Goal: Task Accomplishment & Management: Use online tool/utility

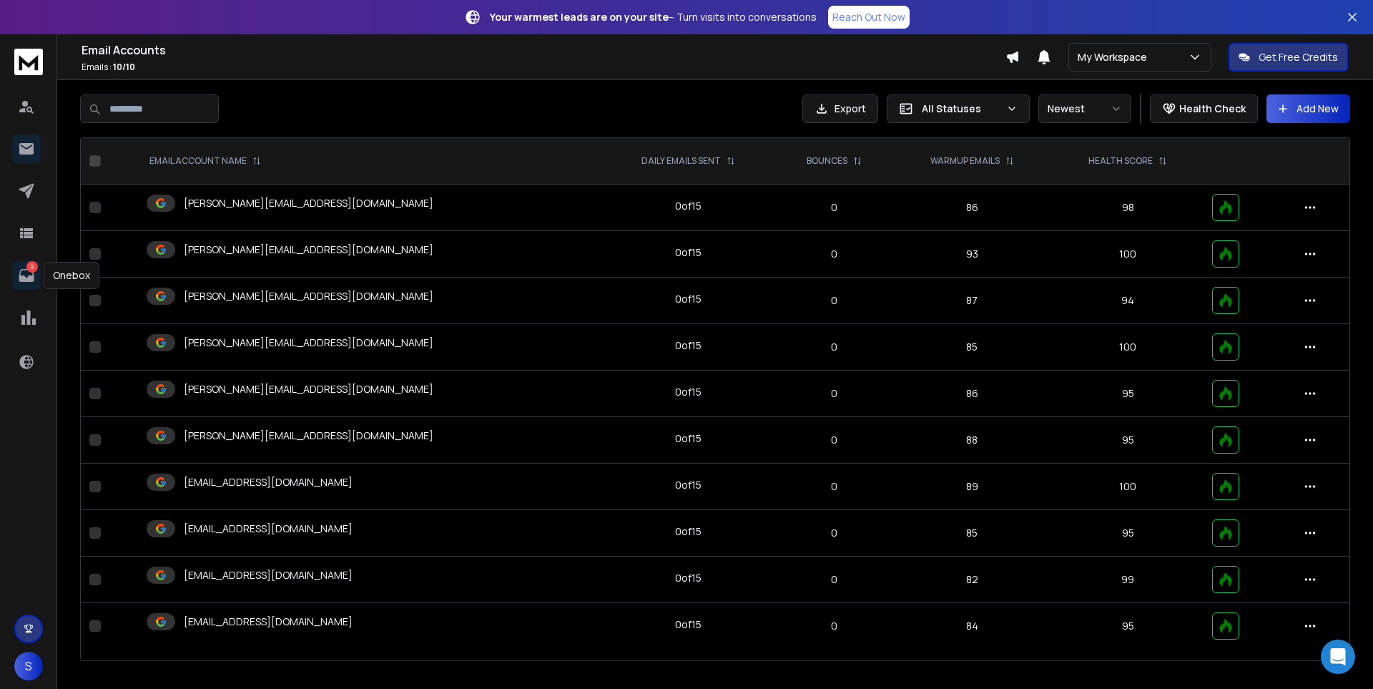
click at [26, 270] on icon at bounding box center [26, 275] width 17 height 17
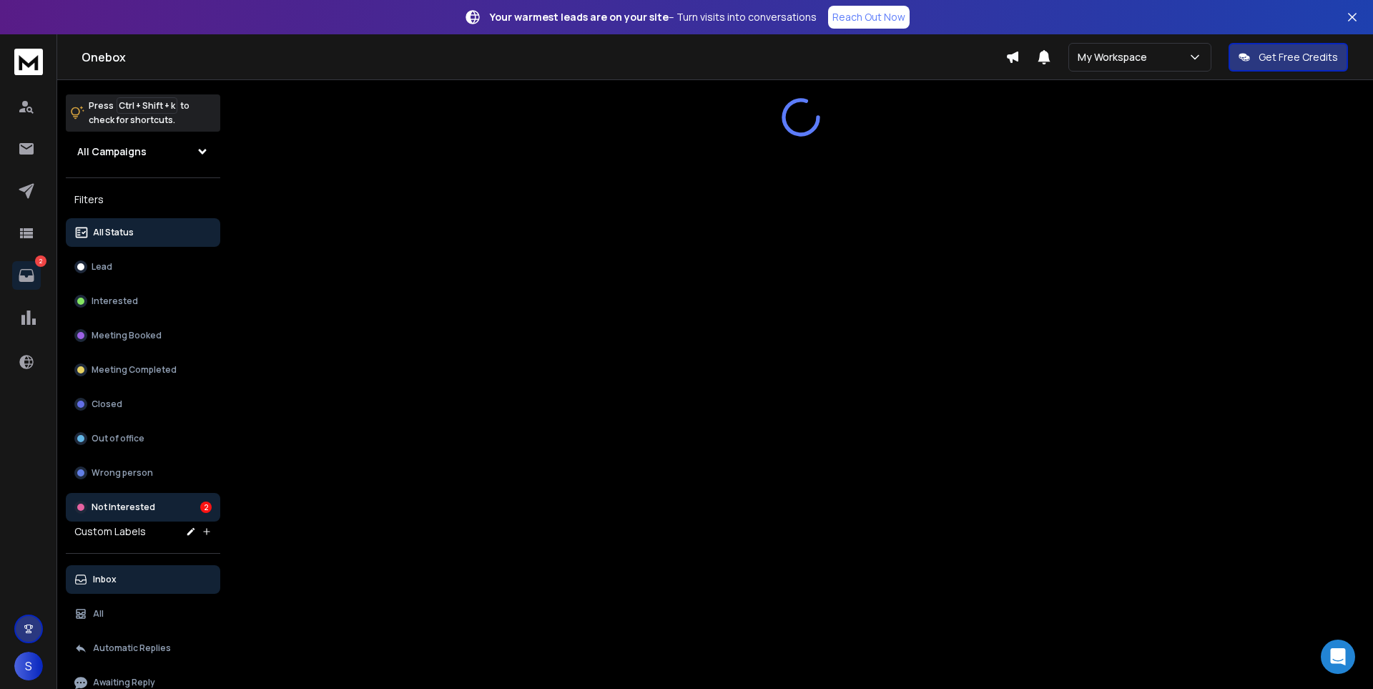
click at [136, 503] on p "Not Interested" at bounding box center [124, 506] width 64 height 11
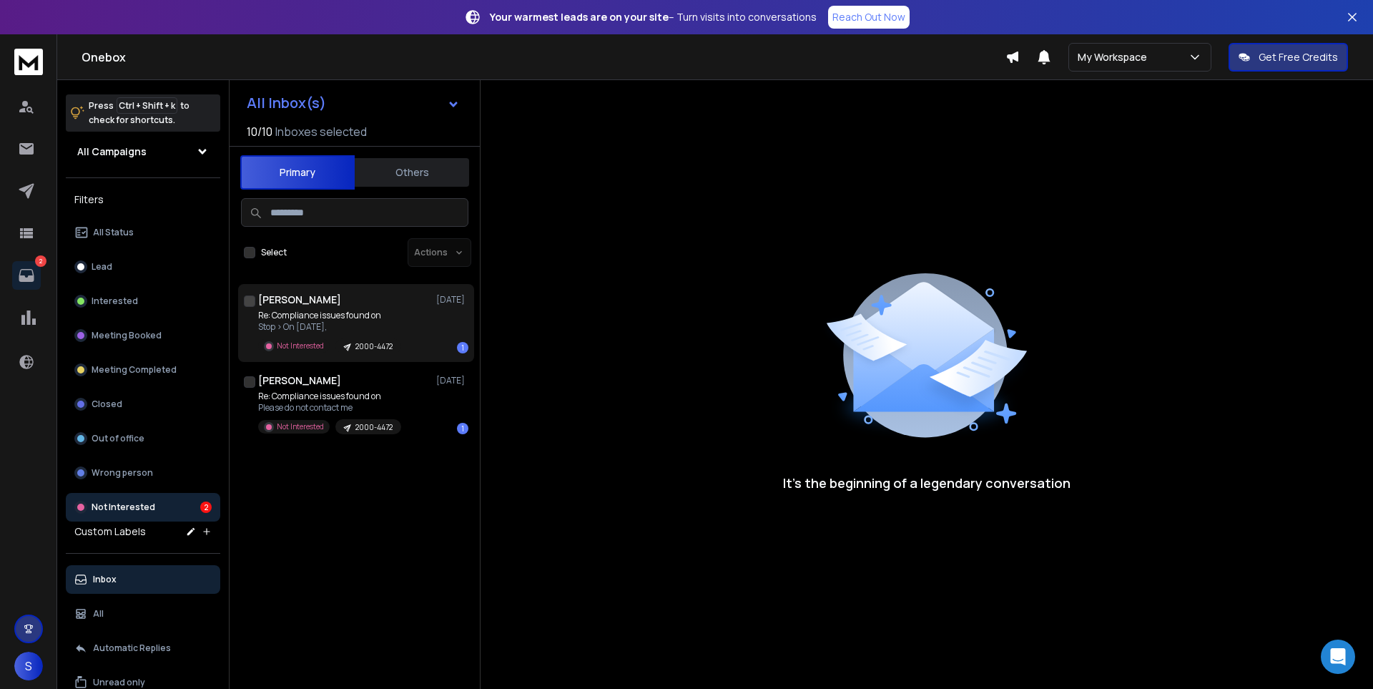
click at [403, 330] on div "Re: Compliance issues found on Stop > On [DATE], Not Interested 2000-4472 1" at bounding box center [363, 332] width 210 height 44
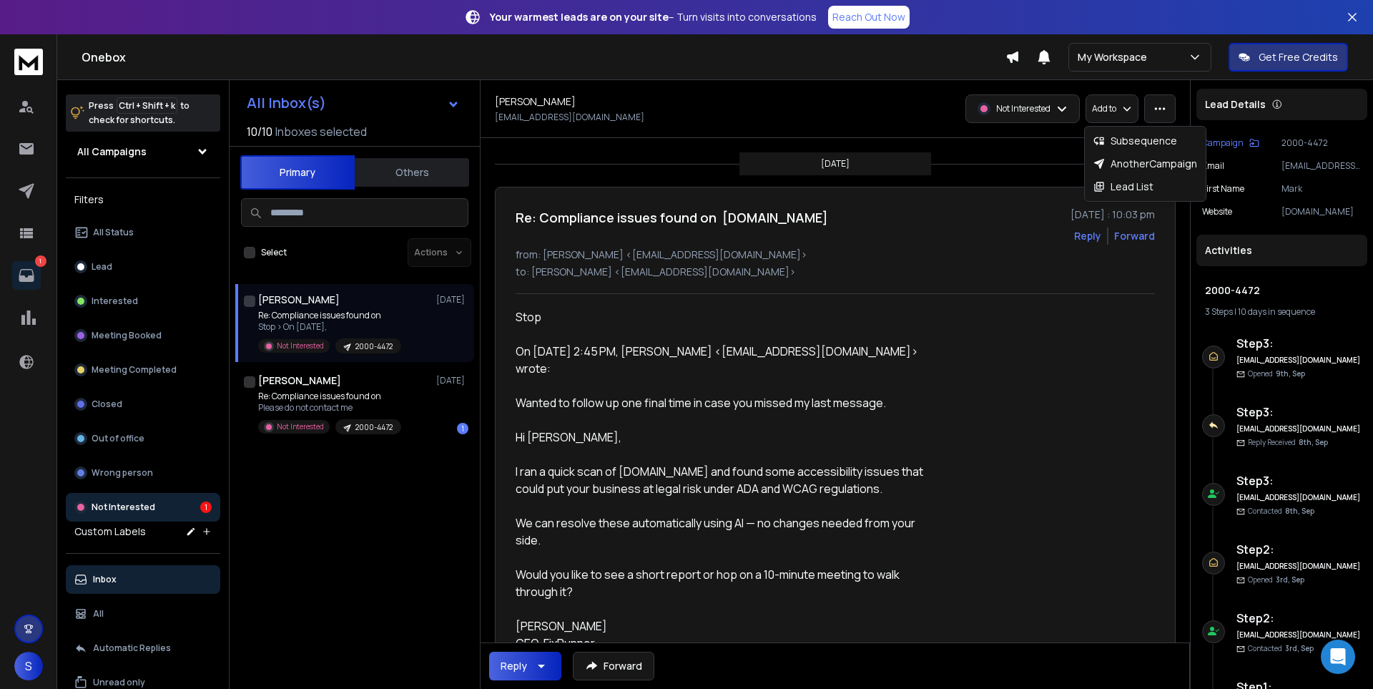
click at [1131, 116] on div "Add to" at bounding box center [1111, 108] width 51 height 27
click at [1151, 113] on button "button" at bounding box center [1159, 108] width 31 height 29
click at [1119, 208] on div "Block email" at bounding box center [1113, 209] width 71 height 14
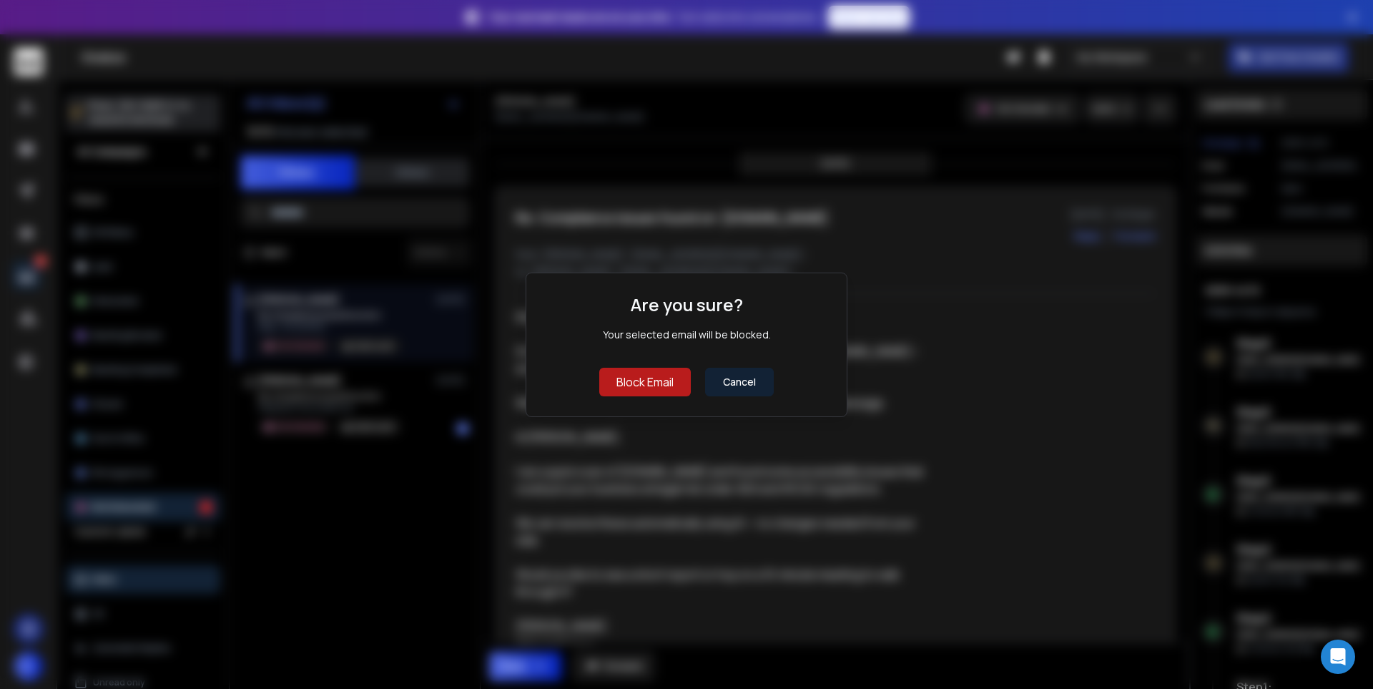
click at [626, 378] on button "Block Email" at bounding box center [645, 382] width 92 height 29
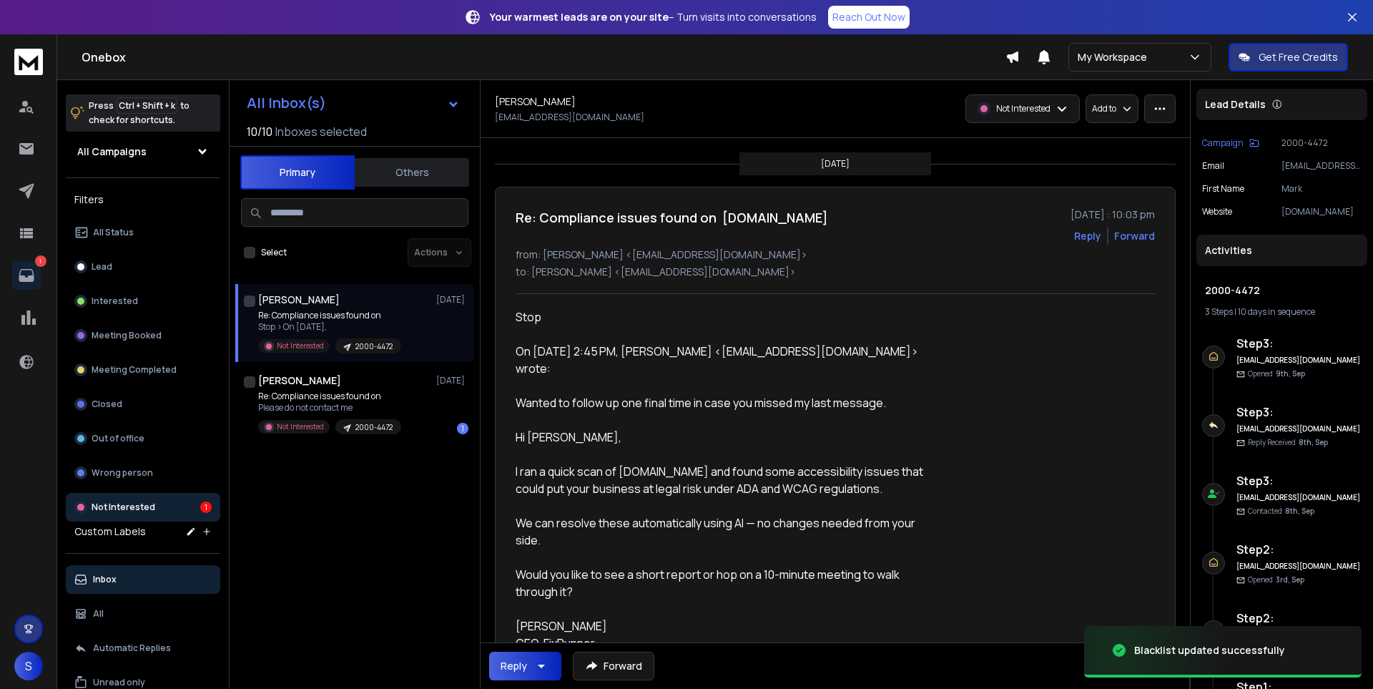
click at [1165, 114] on icon "button" at bounding box center [1160, 108] width 13 height 13
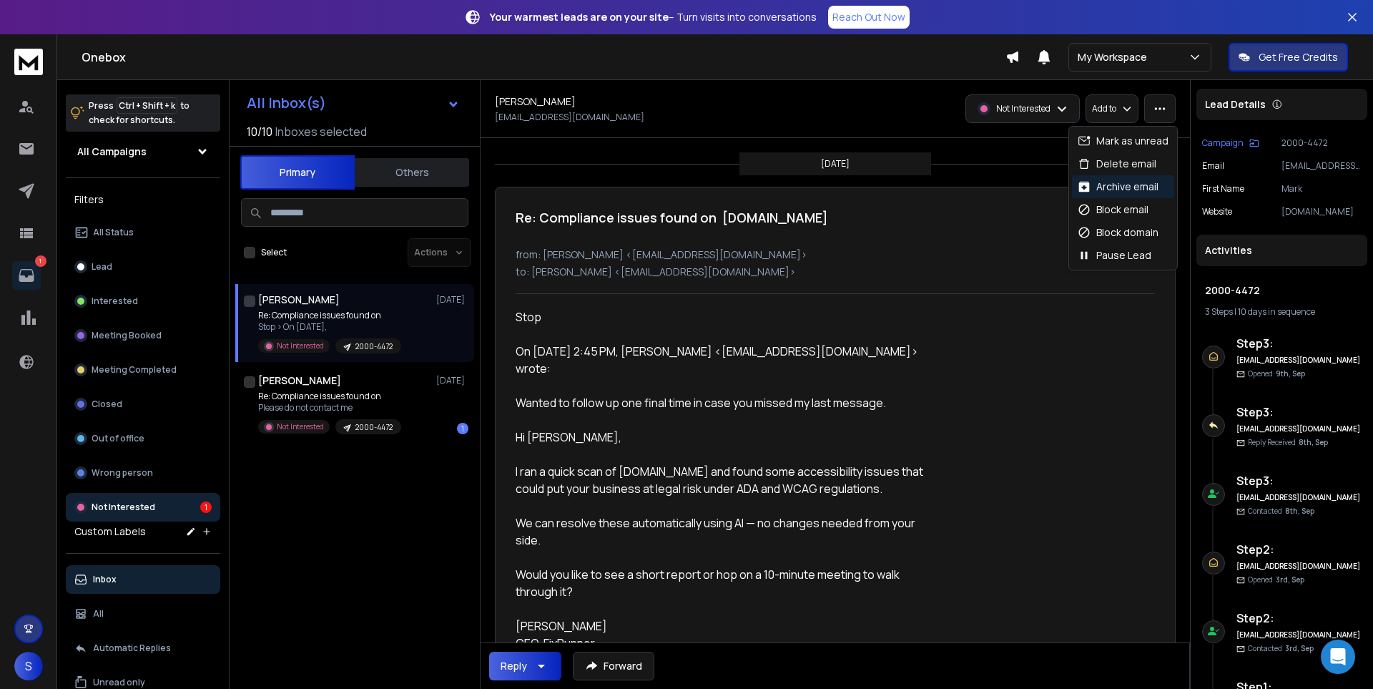
click at [1128, 185] on div "Archive email" at bounding box center [1118, 187] width 81 height 14
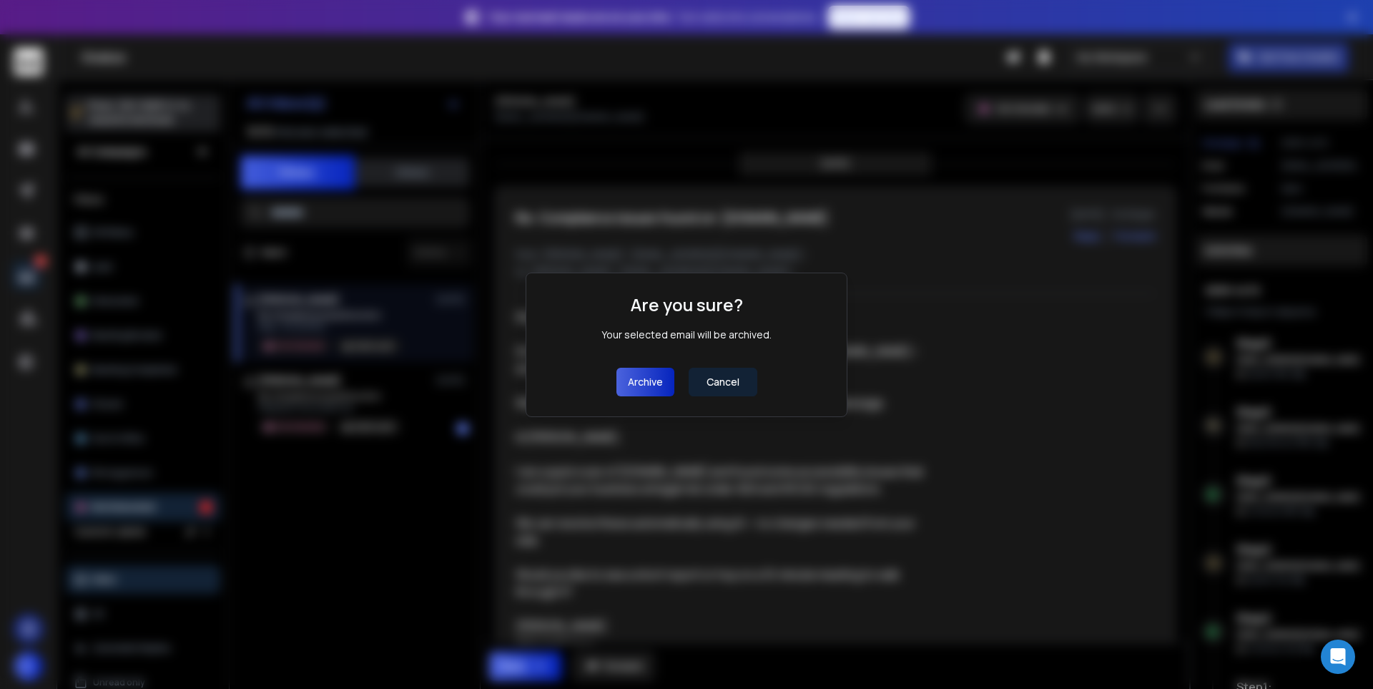
click at [631, 381] on p "archive" at bounding box center [645, 382] width 35 height 14
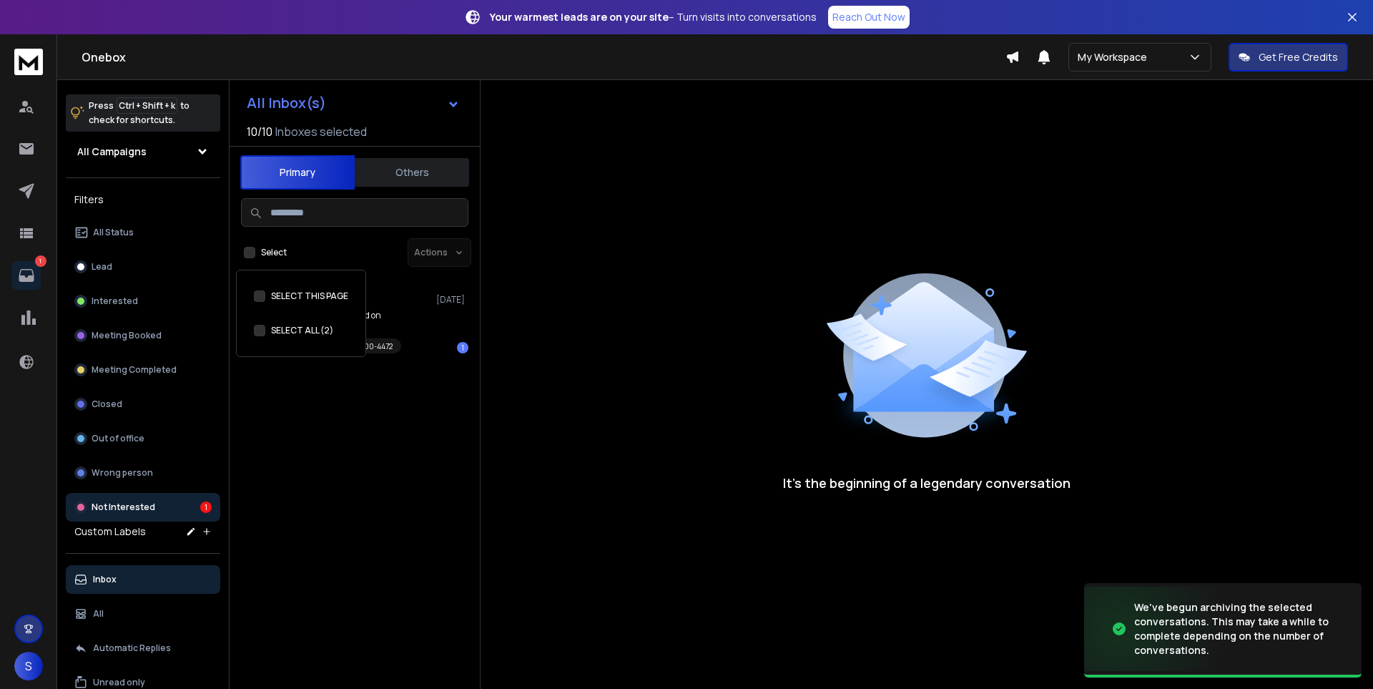
click at [358, 321] on div "SELECT THIS PAGE SELECT ALL (2)" at bounding box center [301, 313] width 130 height 87
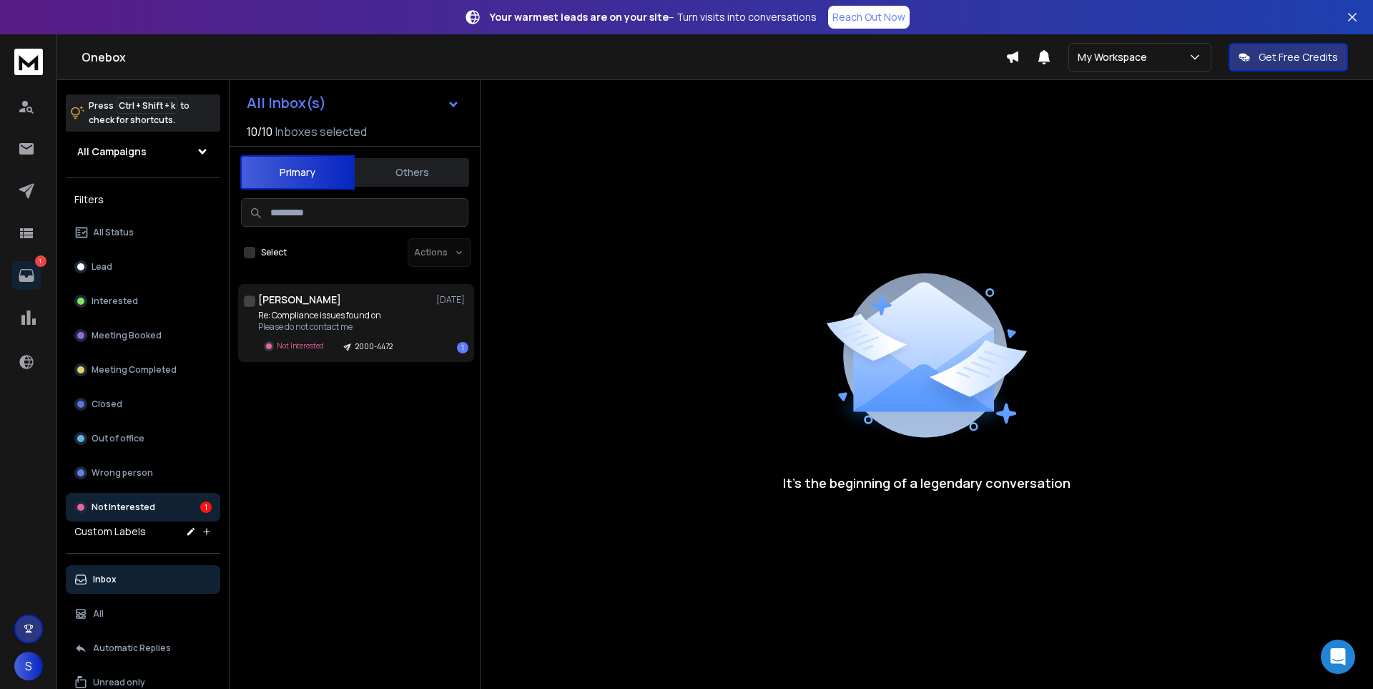
click at [371, 300] on div "[PERSON_NAME] [DATE]" at bounding box center [363, 299] width 210 height 14
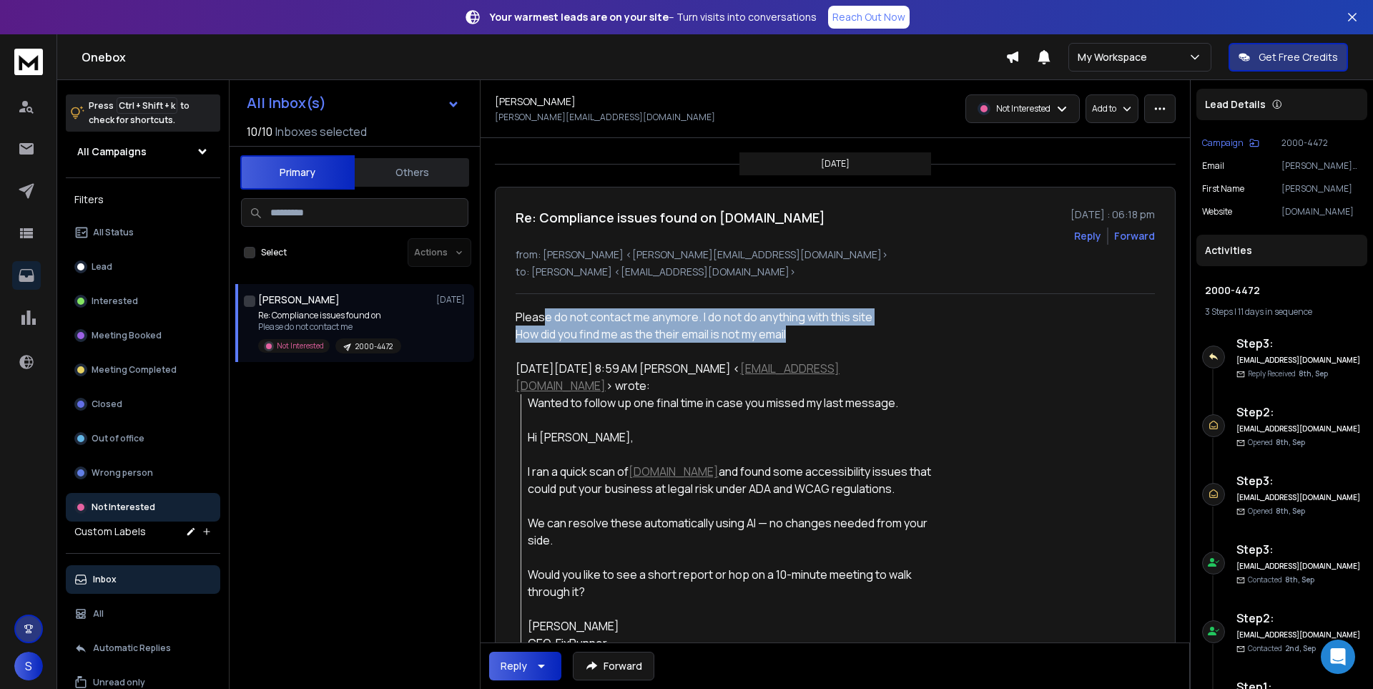
drag, startPoint x: 546, startPoint y: 324, endPoint x: 975, endPoint y: 335, distance: 428.5
click at [1158, 111] on icon "button" at bounding box center [1160, 108] width 13 height 13
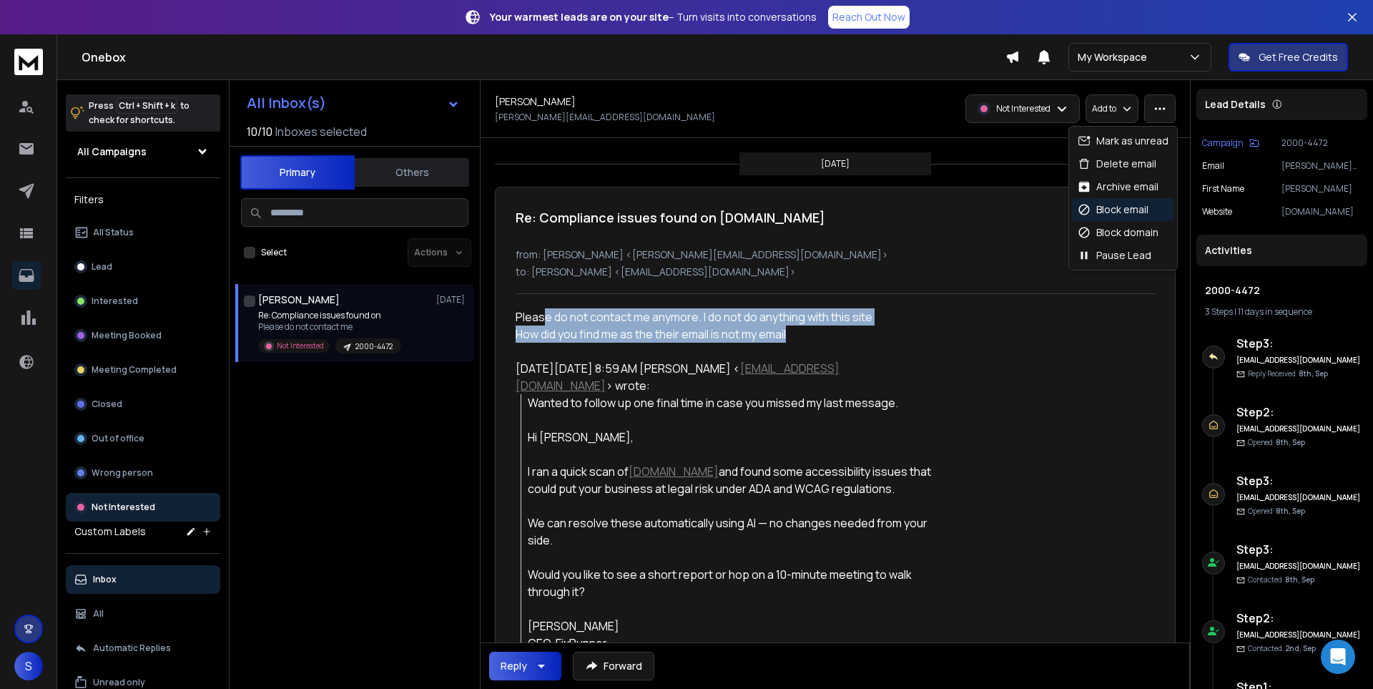
click at [1135, 210] on div "Block email" at bounding box center [1113, 209] width 71 height 14
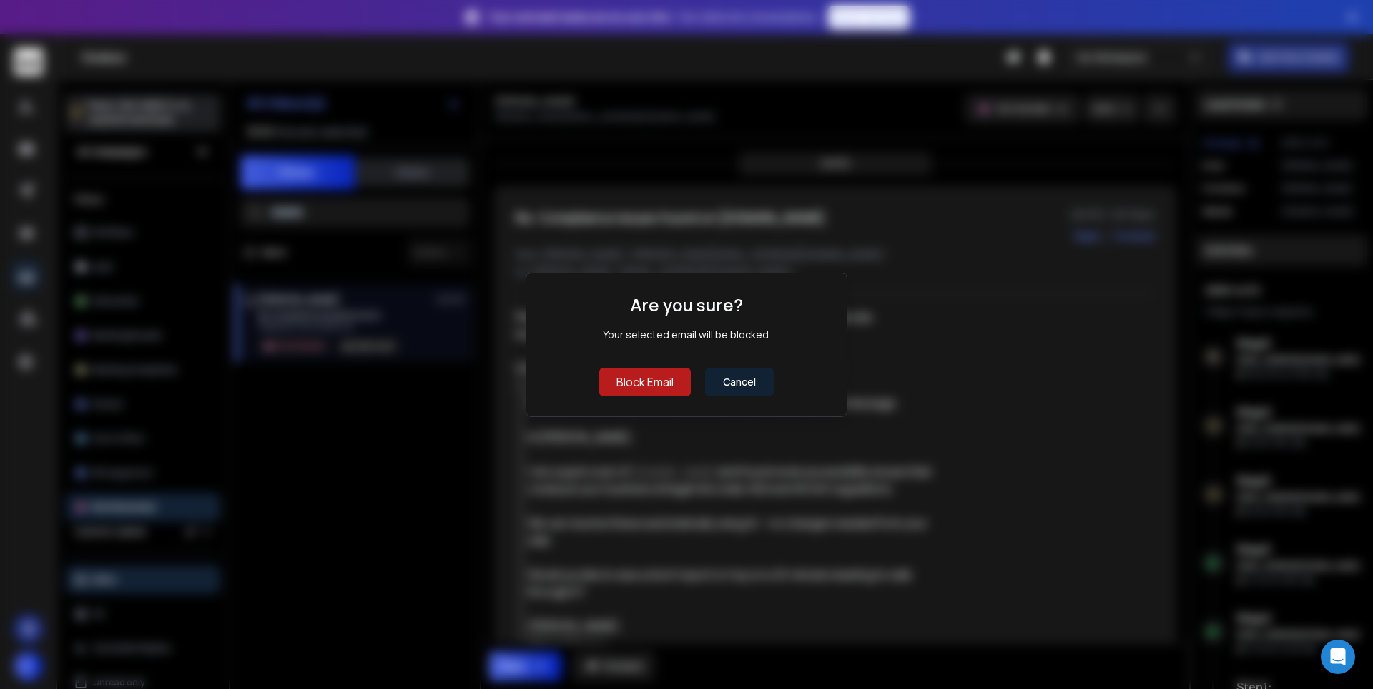
click at [664, 385] on button "Block Email" at bounding box center [645, 382] width 92 height 29
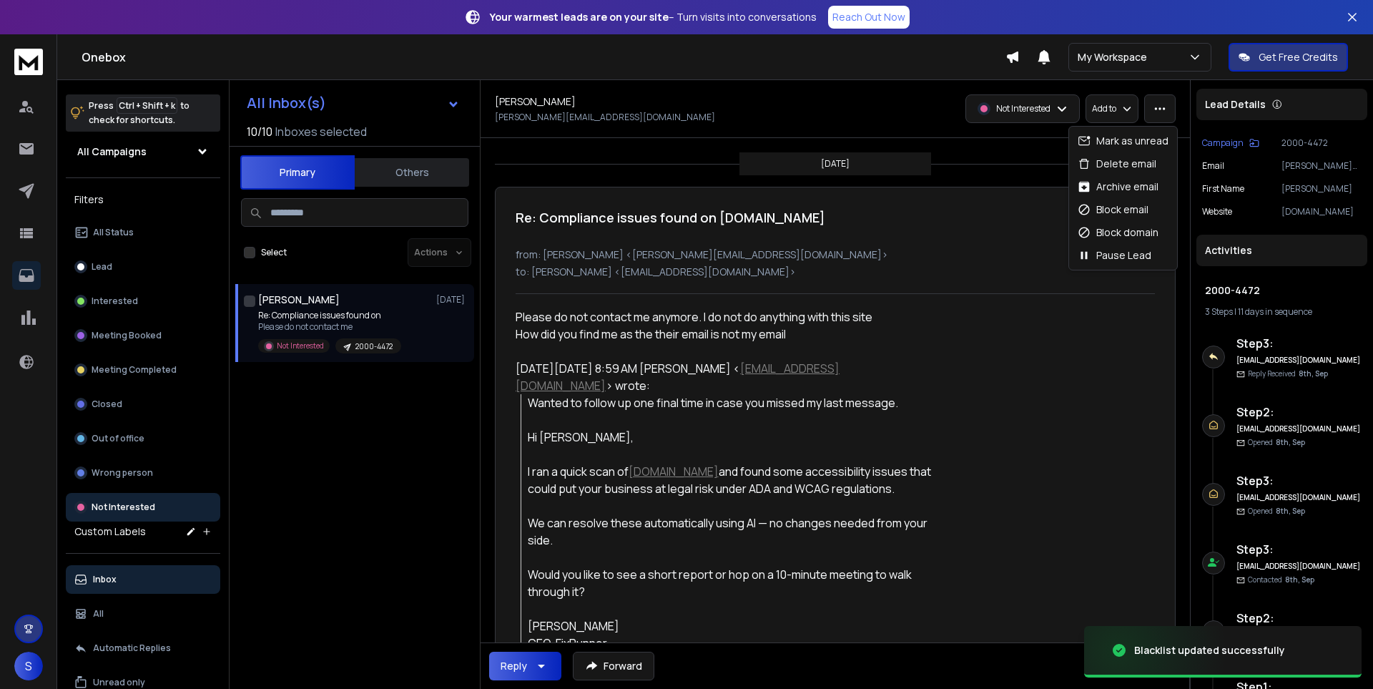
click at [1167, 114] on button "button" at bounding box center [1159, 108] width 31 height 29
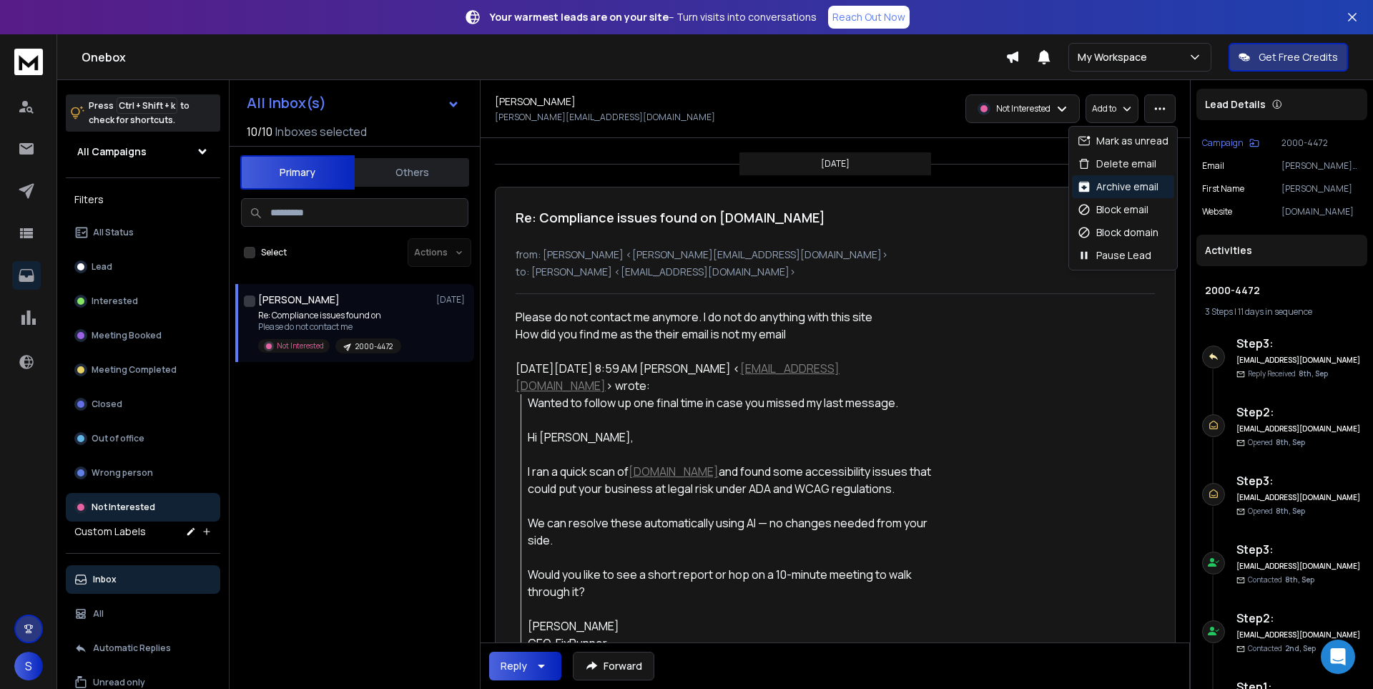
click at [1116, 186] on div "Archive email" at bounding box center [1118, 187] width 81 height 14
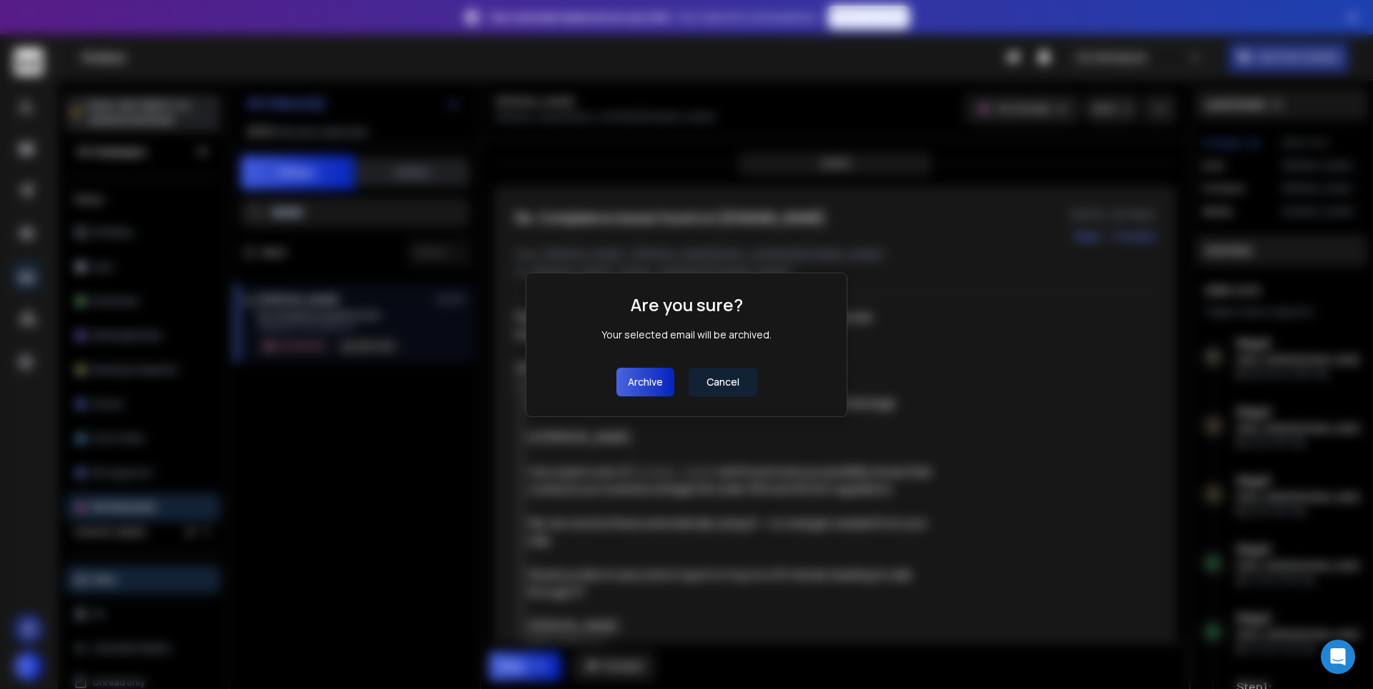
click at [642, 378] on p "archive" at bounding box center [645, 382] width 35 height 14
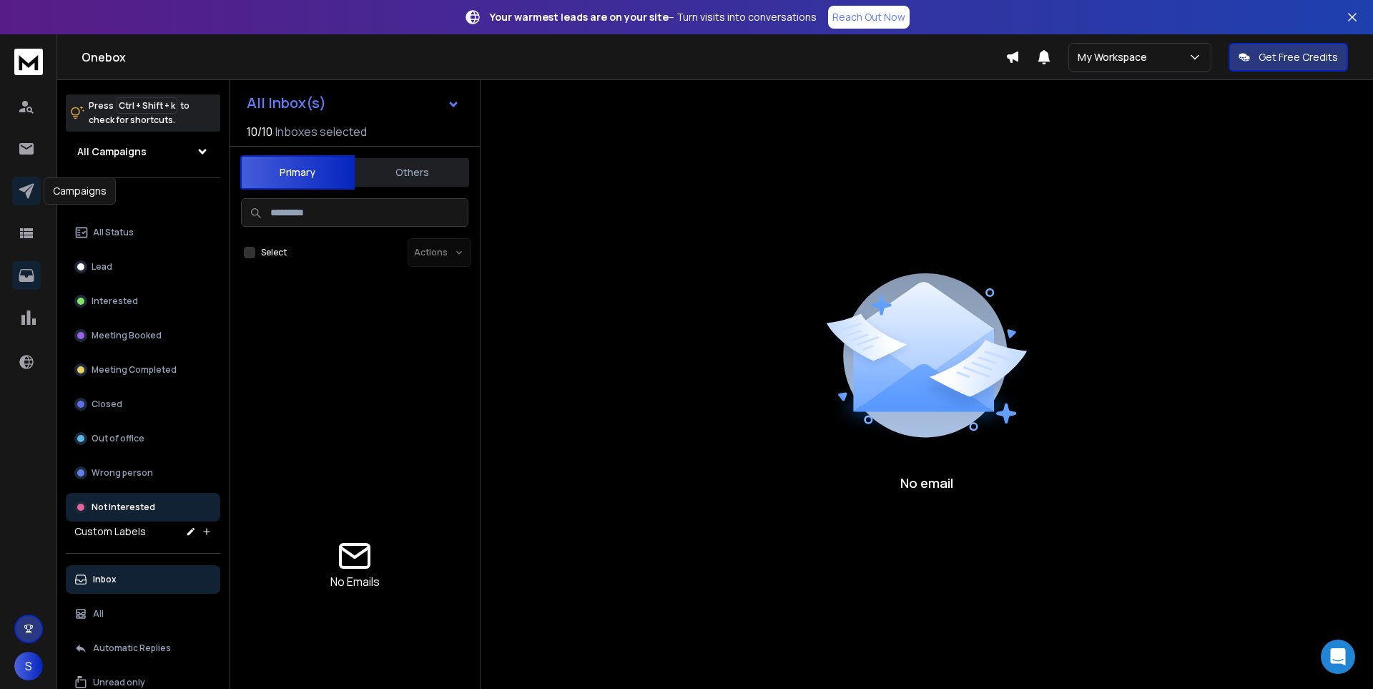
click at [31, 185] on icon at bounding box center [26, 190] width 15 height 15
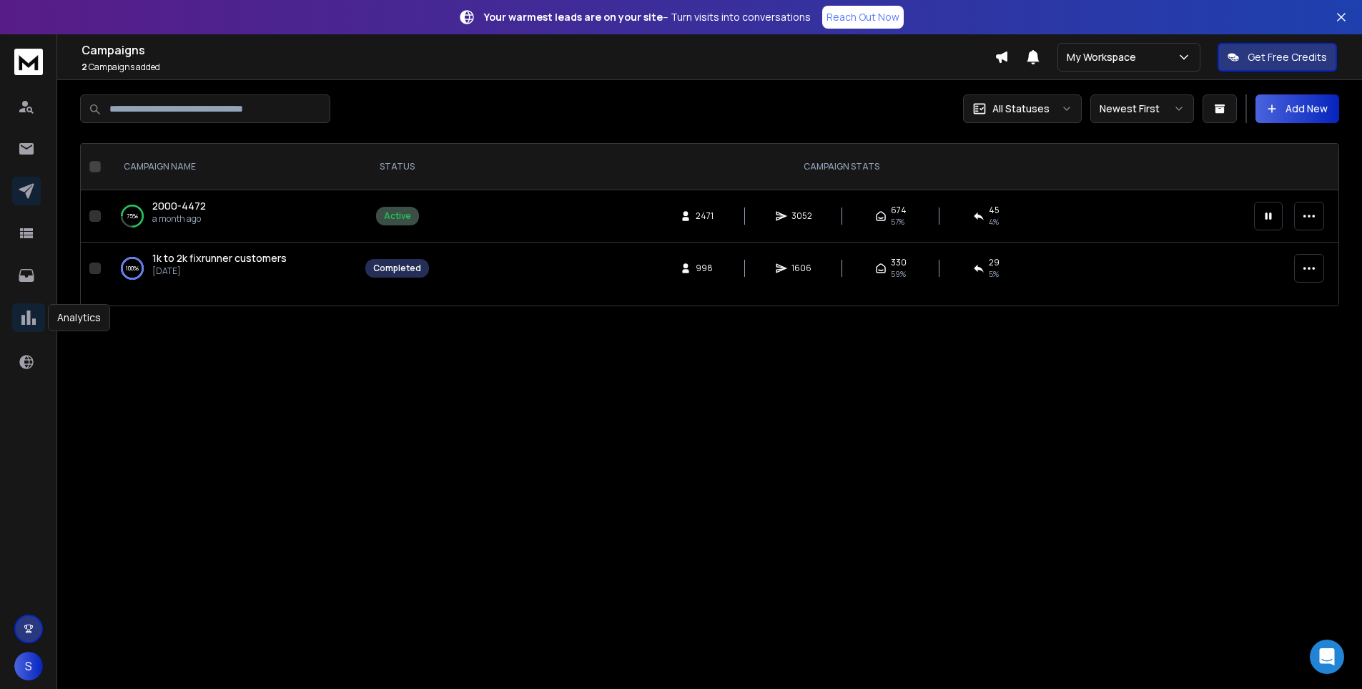
click at [27, 316] on icon at bounding box center [28, 317] width 14 height 14
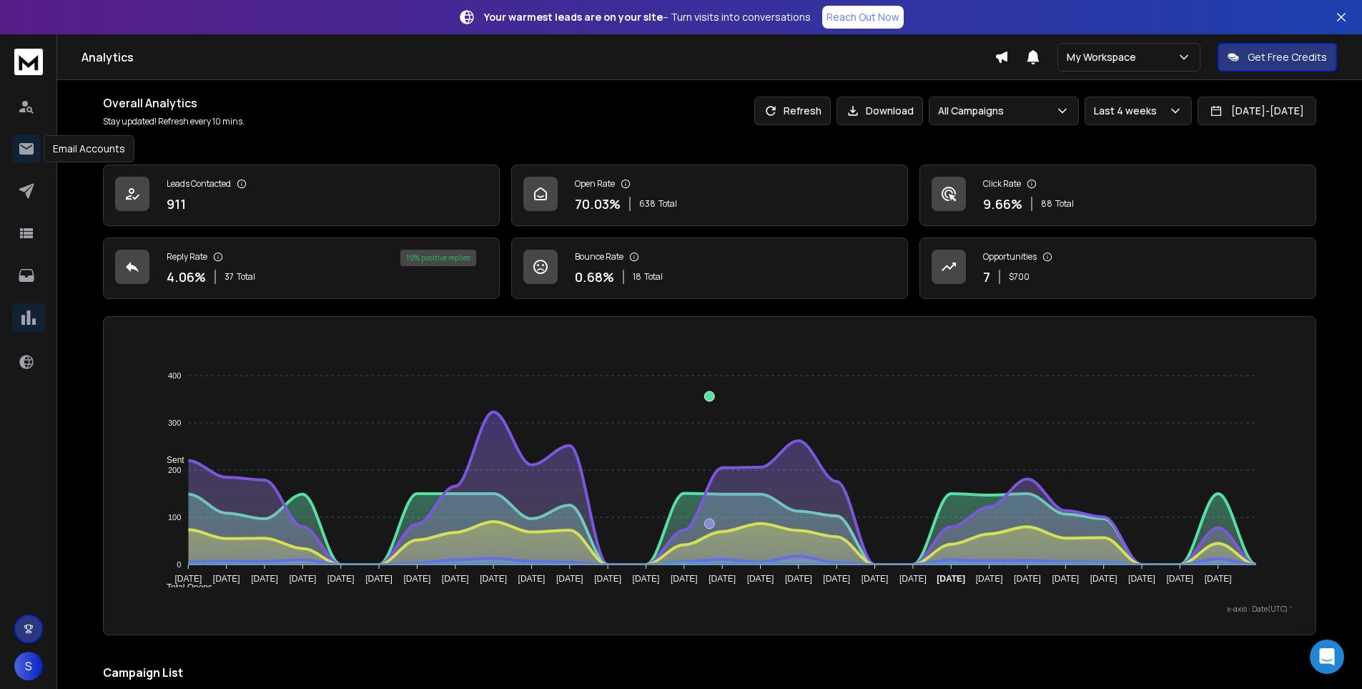
click at [23, 154] on icon at bounding box center [26, 148] width 14 height 11
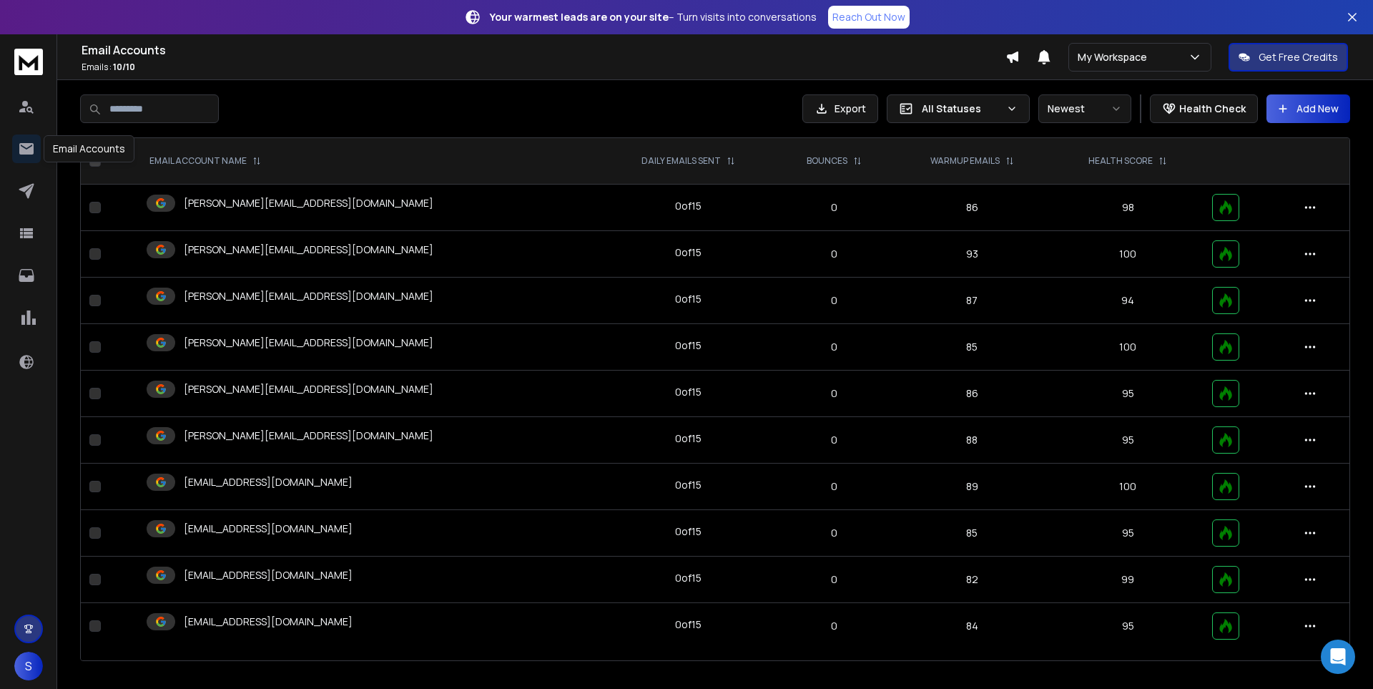
click at [24, 157] on link at bounding box center [26, 148] width 29 height 29
click at [31, 185] on icon at bounding box center [26, 190] width 15 height 15
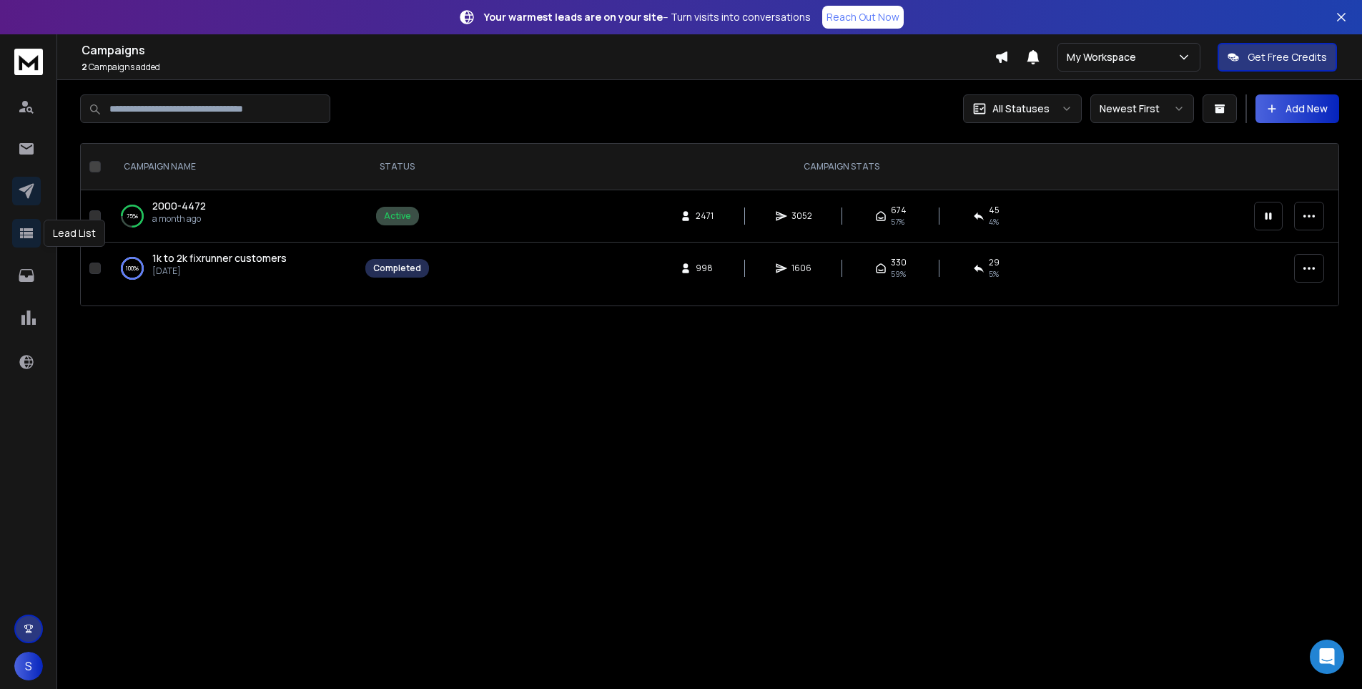
click at [25, 229] on icon at bounding box center [26, 233] width 13 height 10
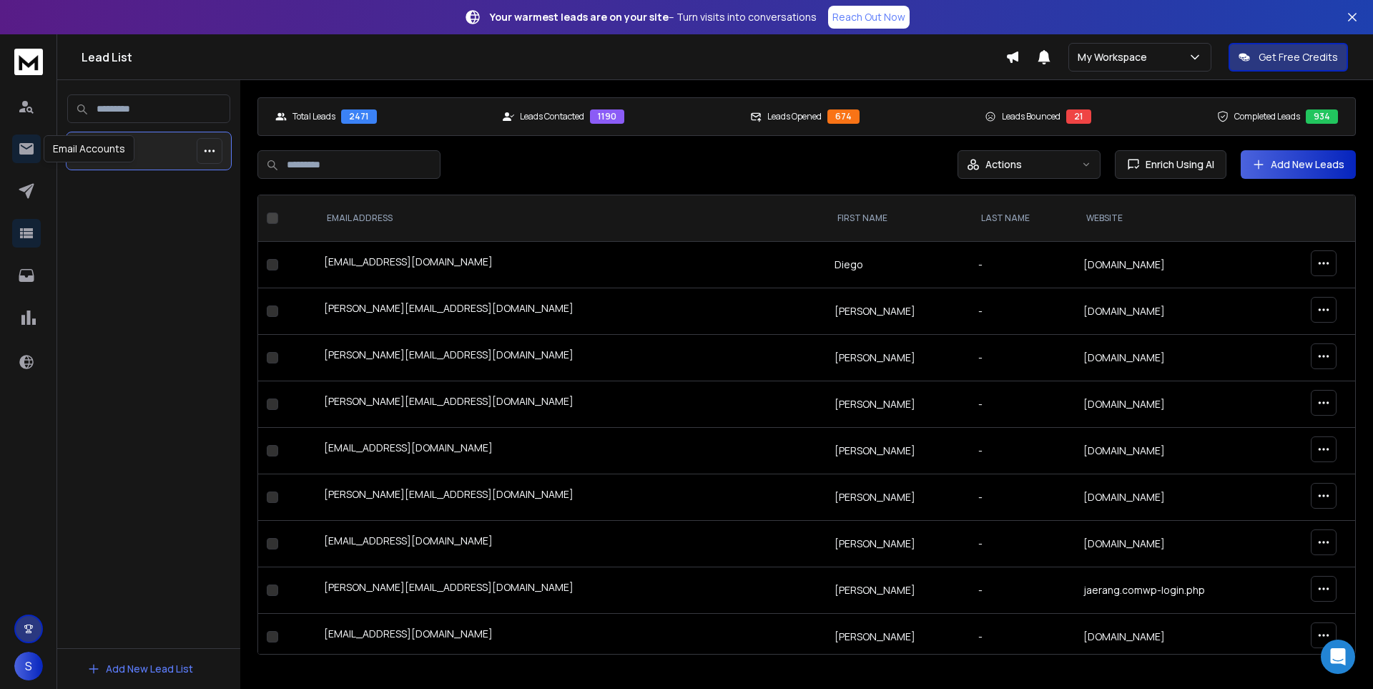
click at [29, 153] on icon at bounding box center [26, 148] width 14 height 11
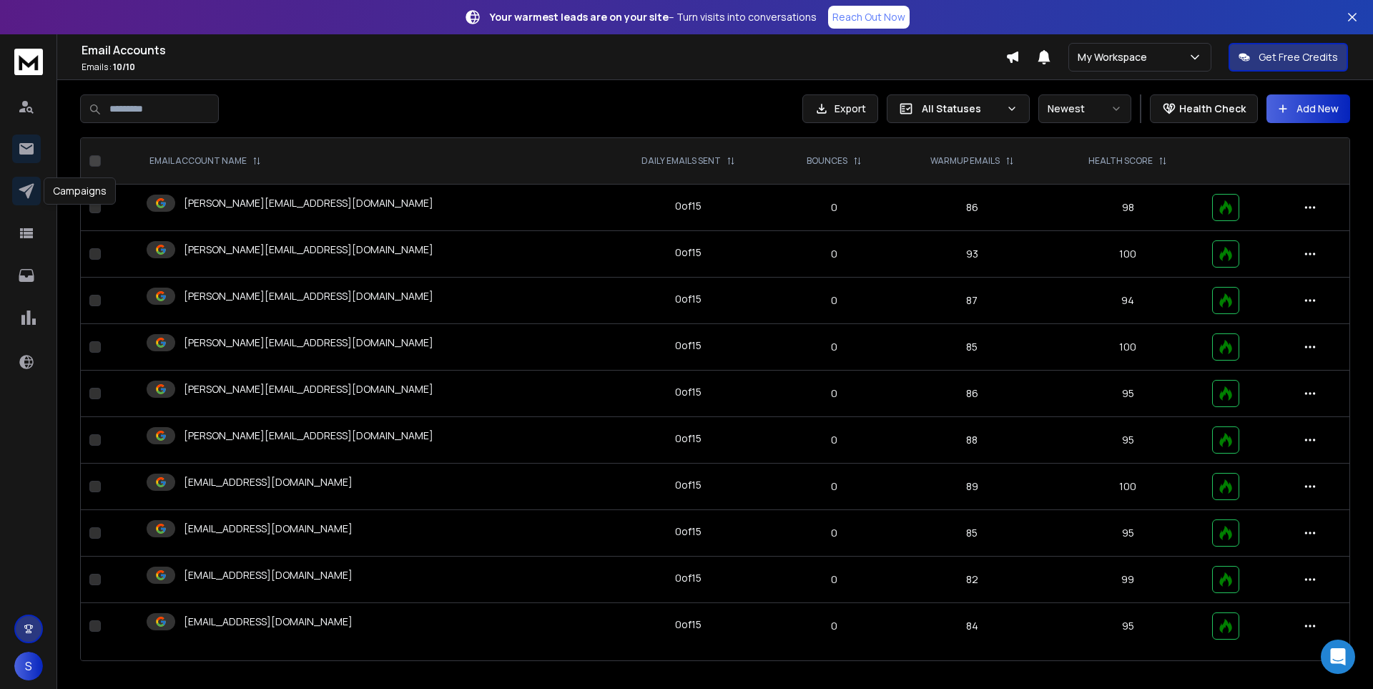
click at [29, 186] on icon at bounding box center [26, 190] width 15 height 15
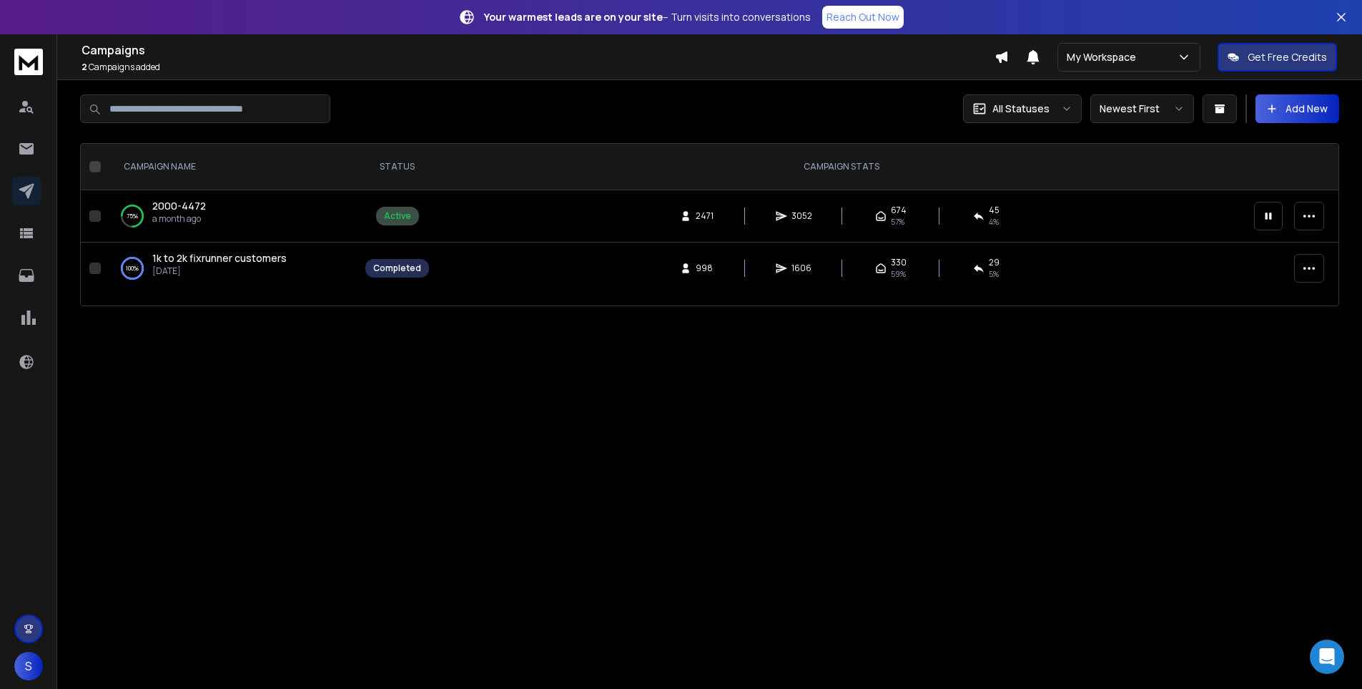
click at [223, 257] on span "1k to 2k fixrunner customers" at bounding box center [219, 258] width 134 height 14
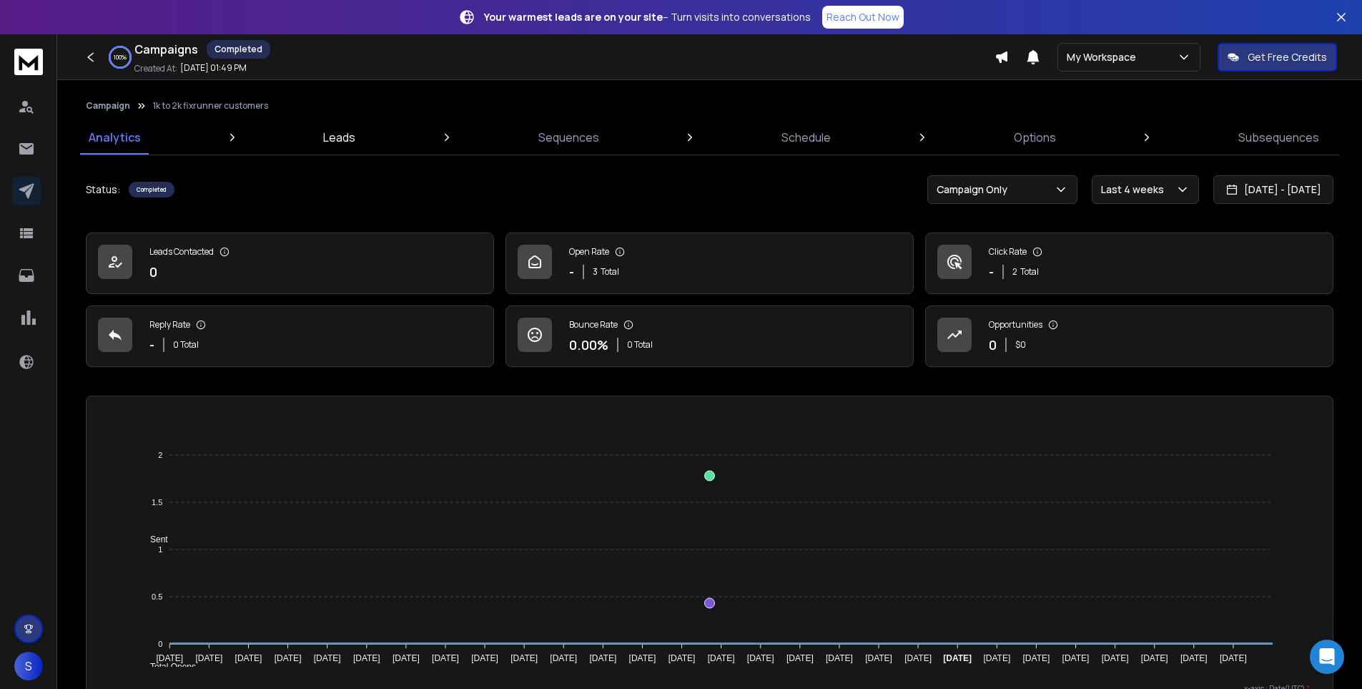
click at [358, 134] on link "Leads" at bounding box center [339, 137] width 49 height 34
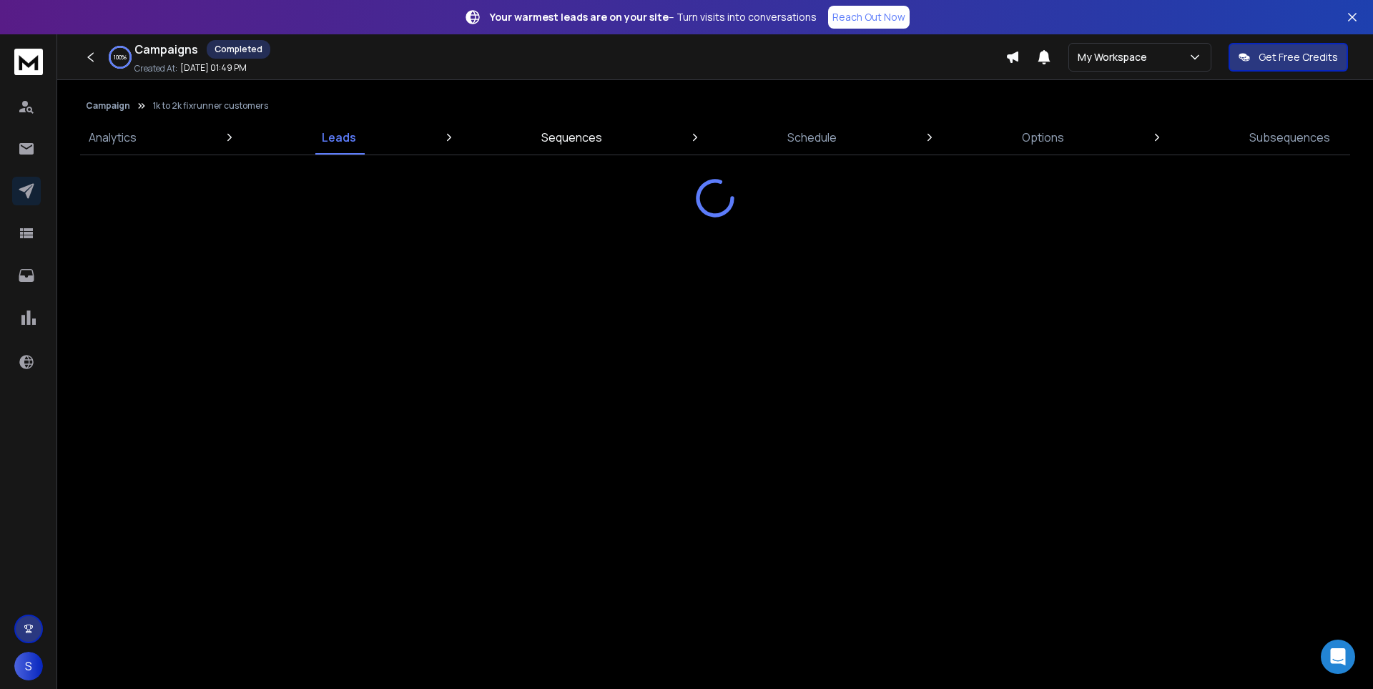
click at [569, 141] on p "Sequences" at bounding box center [571, 137] width 61 height 17
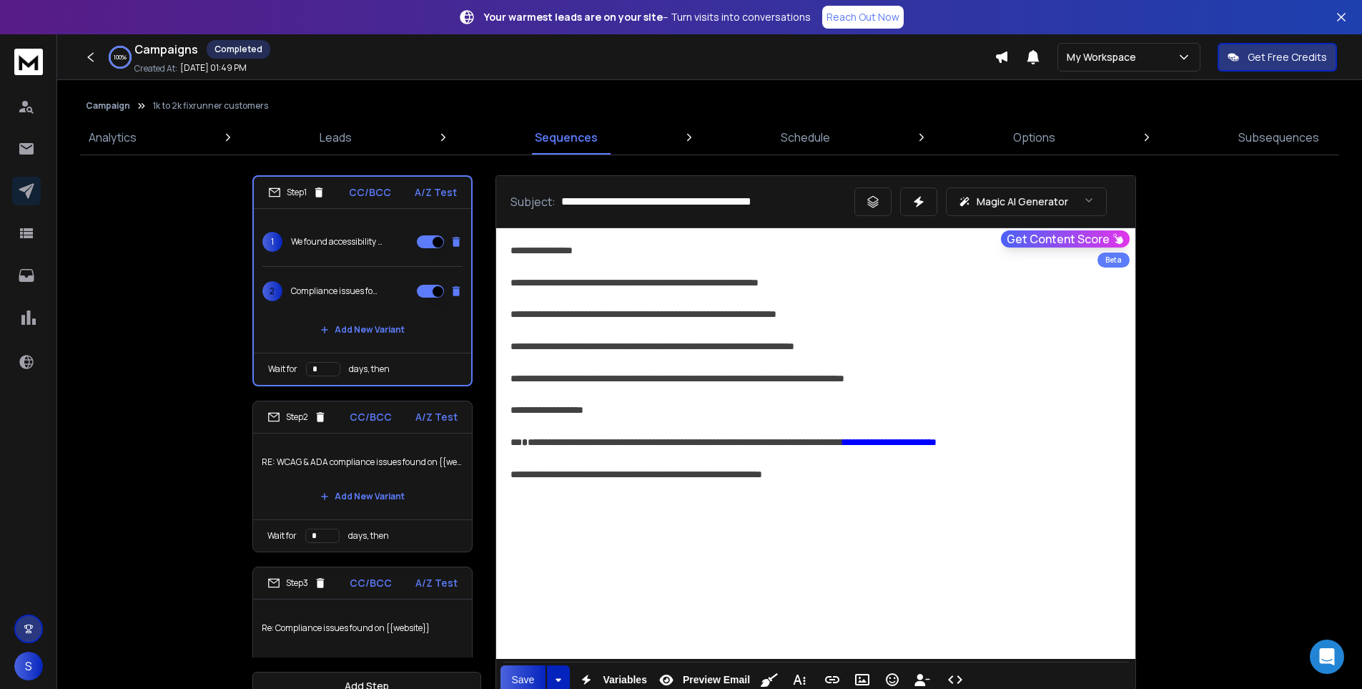
drag, startPoint x: 612, startPoint y: 202, endPoint x: 713, endPoint y: 202, distance: 100.8
click at [713, 202] on input "**********" at bounding box center [700, 201] width 279 height 17
drag, startPoint x: 559, startPoint y: 197, endPoint x: 830, endPoint y: 203, distance: 271.1
click at [830, 203] on div "**********" at bounding box center [676, 201] width 330 height 17
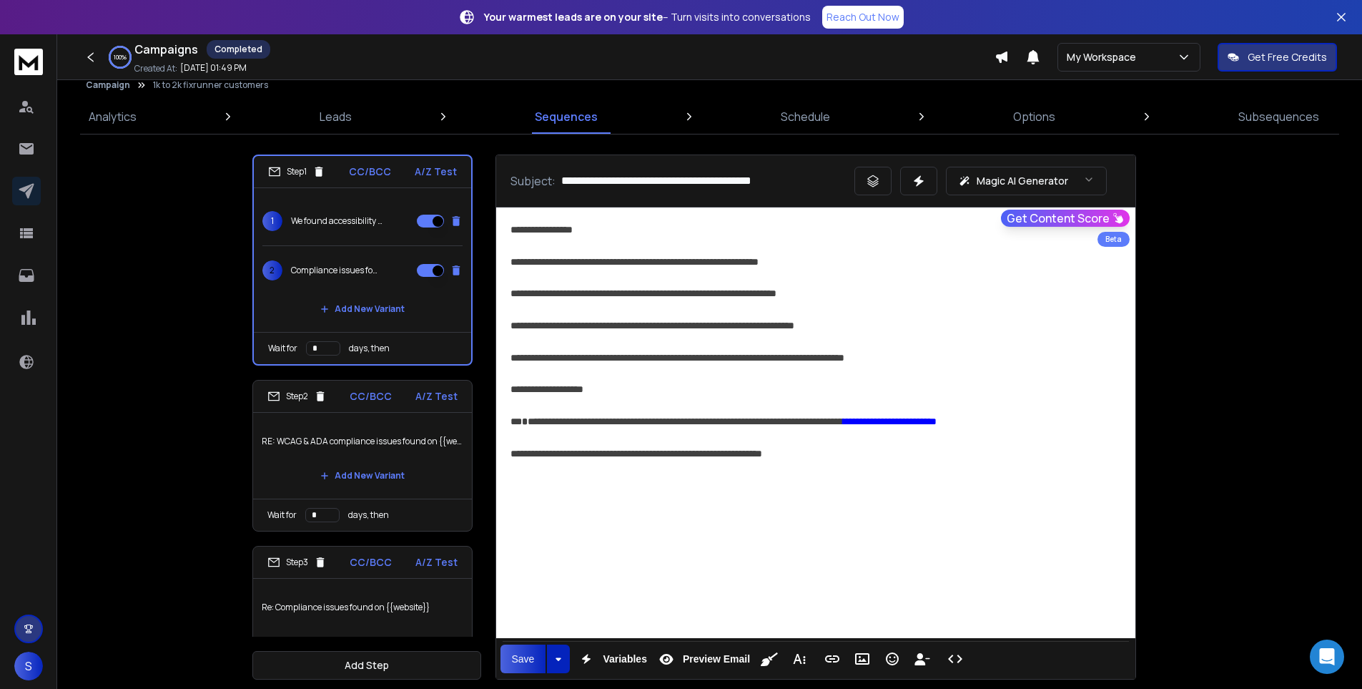
scroll to position [31, 0]
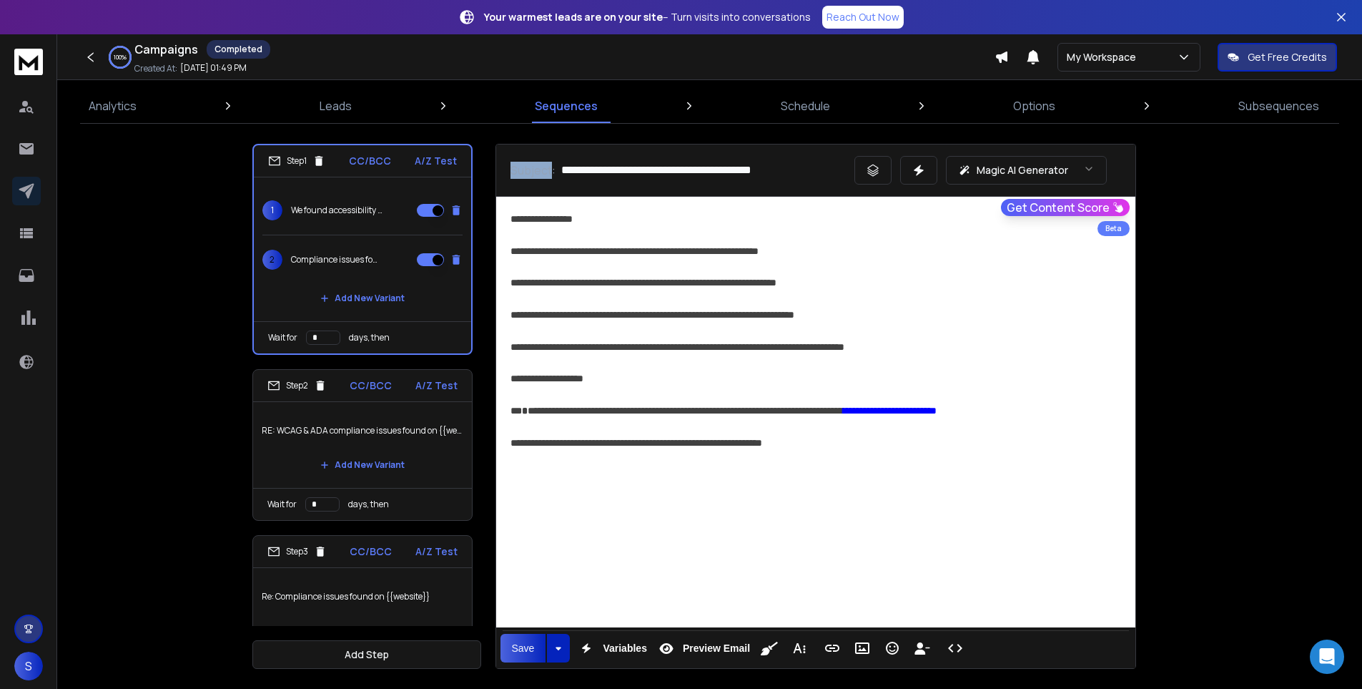
drag, startPoint x: 549, startPoint y: 166, endPoint x: 800, endPoint y: 175, distance: 250.5
click at [800, 175] on div "**********" at bounding box center [676, 170] width 330 height 17
drag, startPoint x: 528, startPoint y: 259, endPoint x: 834, endPoint y: 269, distance: 306.3
click at [854, 269] on div "**********" at bounding box center [815, 403] width 639 height 413
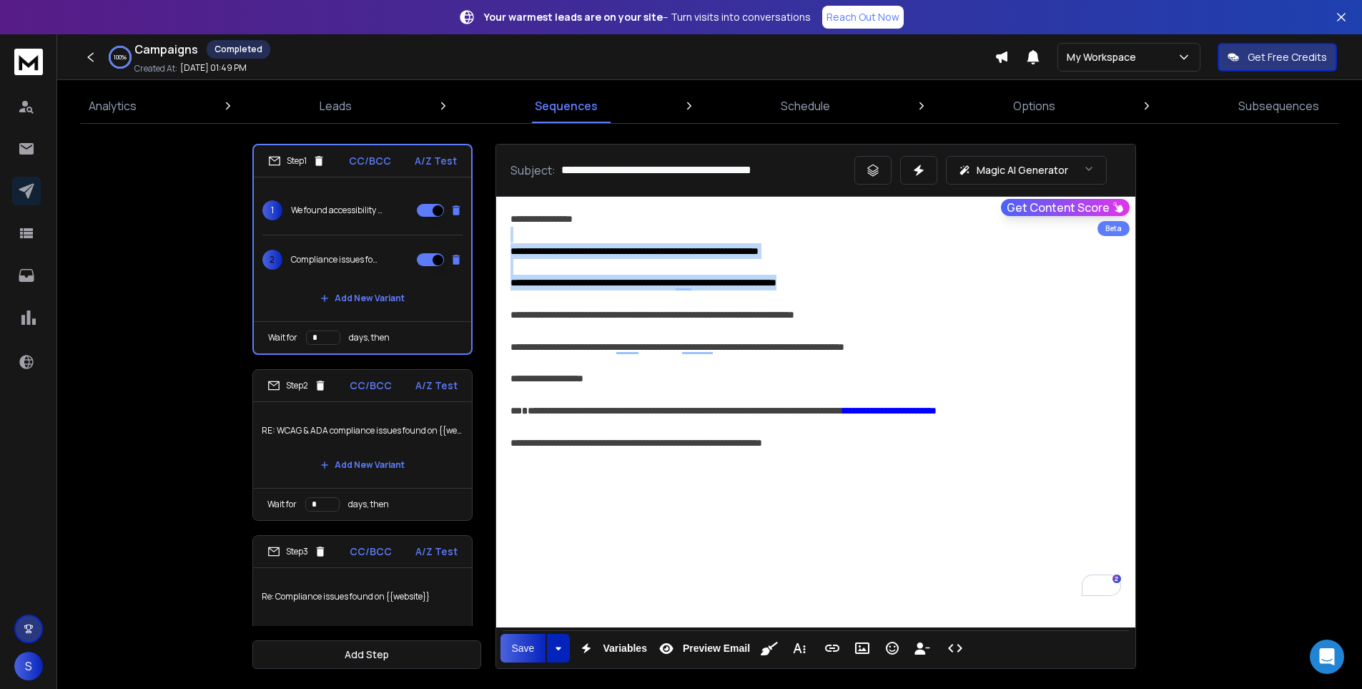
drag, startPoint x: 861, startPoint y: 284, endPoint x: 502, endPoint y: 239, distance: 361.8
click at [502, 239] on div "**********" at bounding box center [815, 403] width 639 height 413
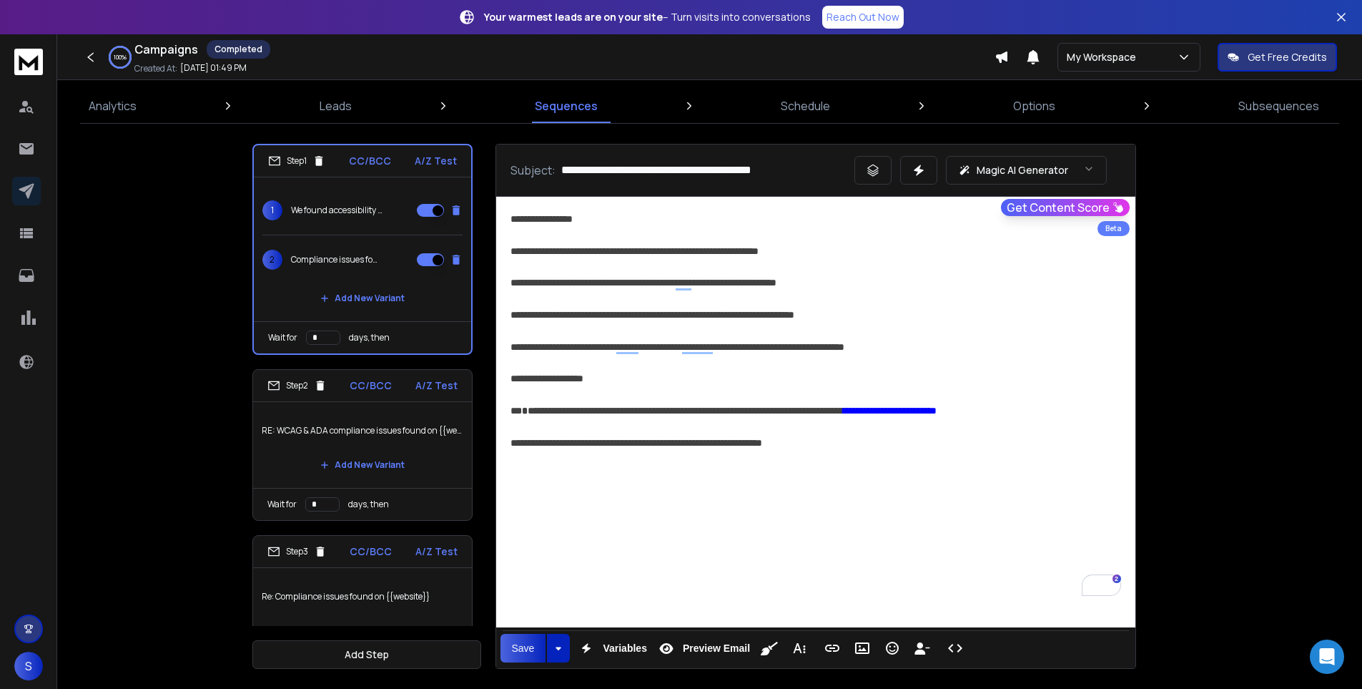
click at [554, 320] on div "**********" at bounding box center [816, 315] width 611 height 16
drag, startPoint x: 572, startPoint y: 348, endPoint x: 984, endPoint y: 348, distance: 411.9
click at [984, 348] on div "**********" at bounding box center [816, 347] width 611 height 16
click at [424, 451] on div "Add New Variant" at bounding box center [363, 465] width 202 height 29
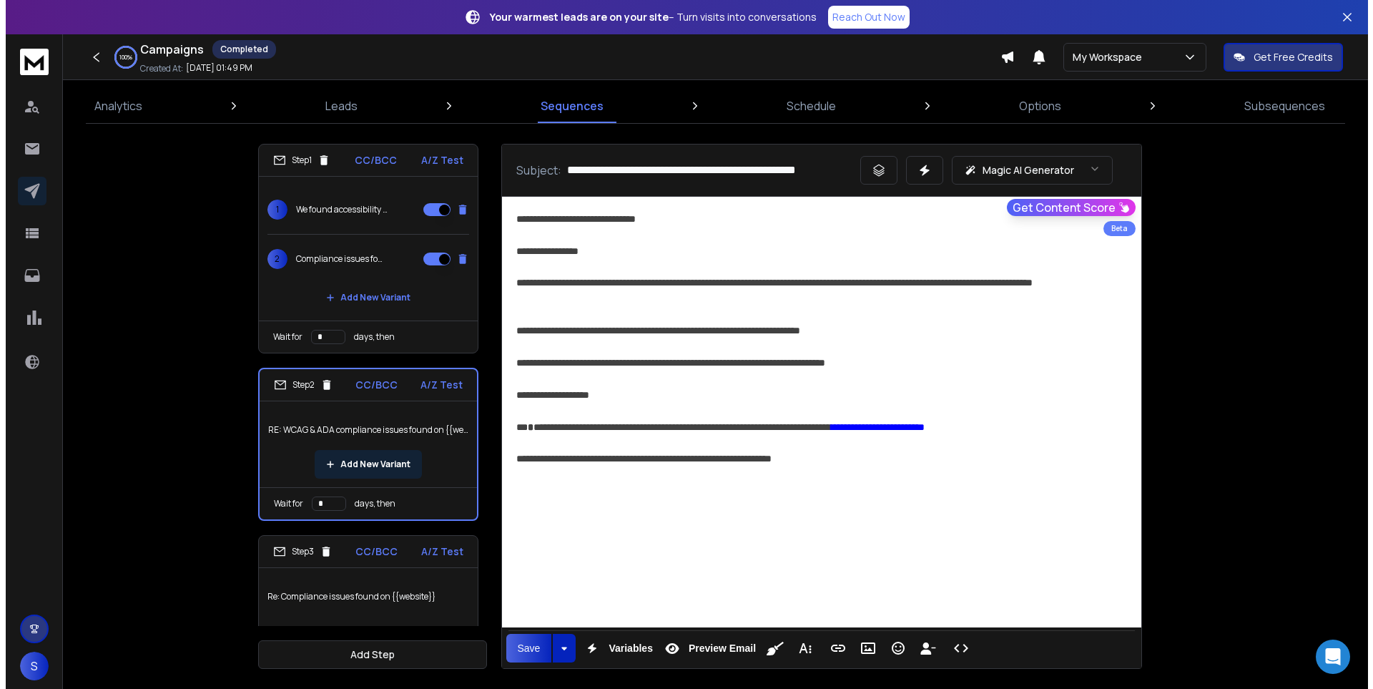
scroll to position [29, 0]
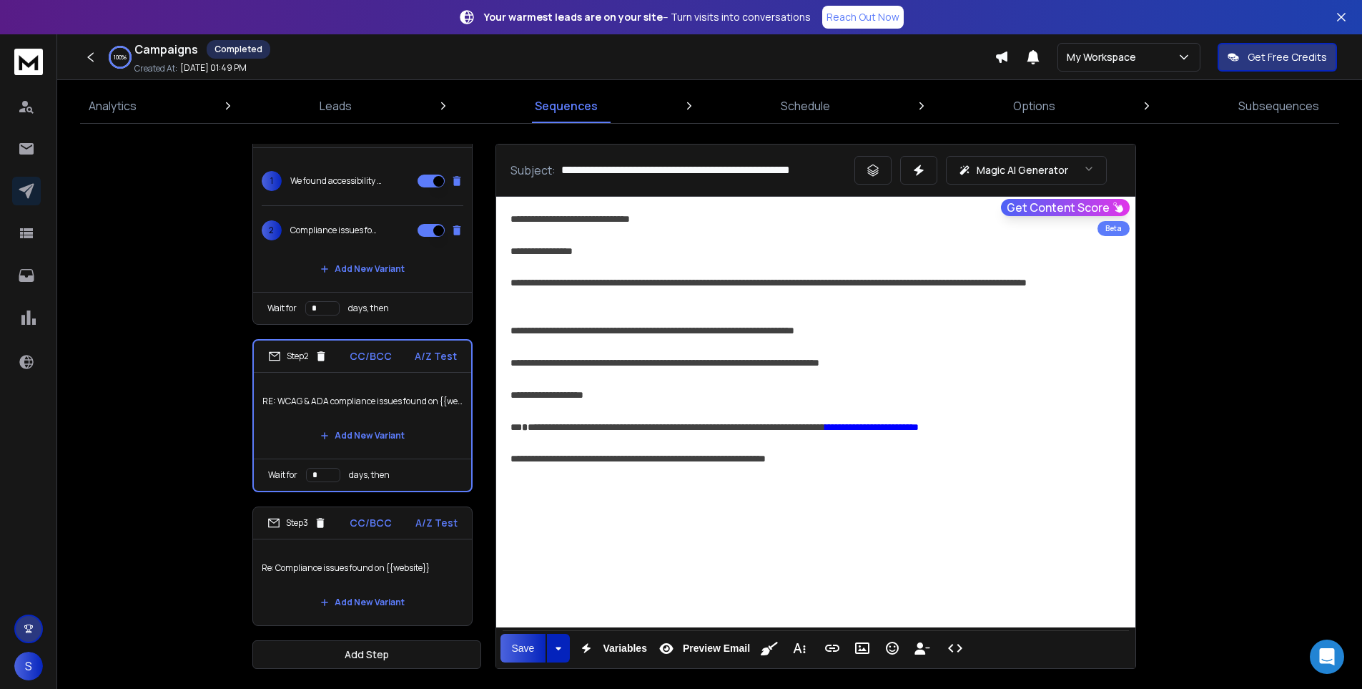
click at [343, 177] on p "We found accessibility errors on {{website}}" at bounding box center [336, 180] width 92 height 11
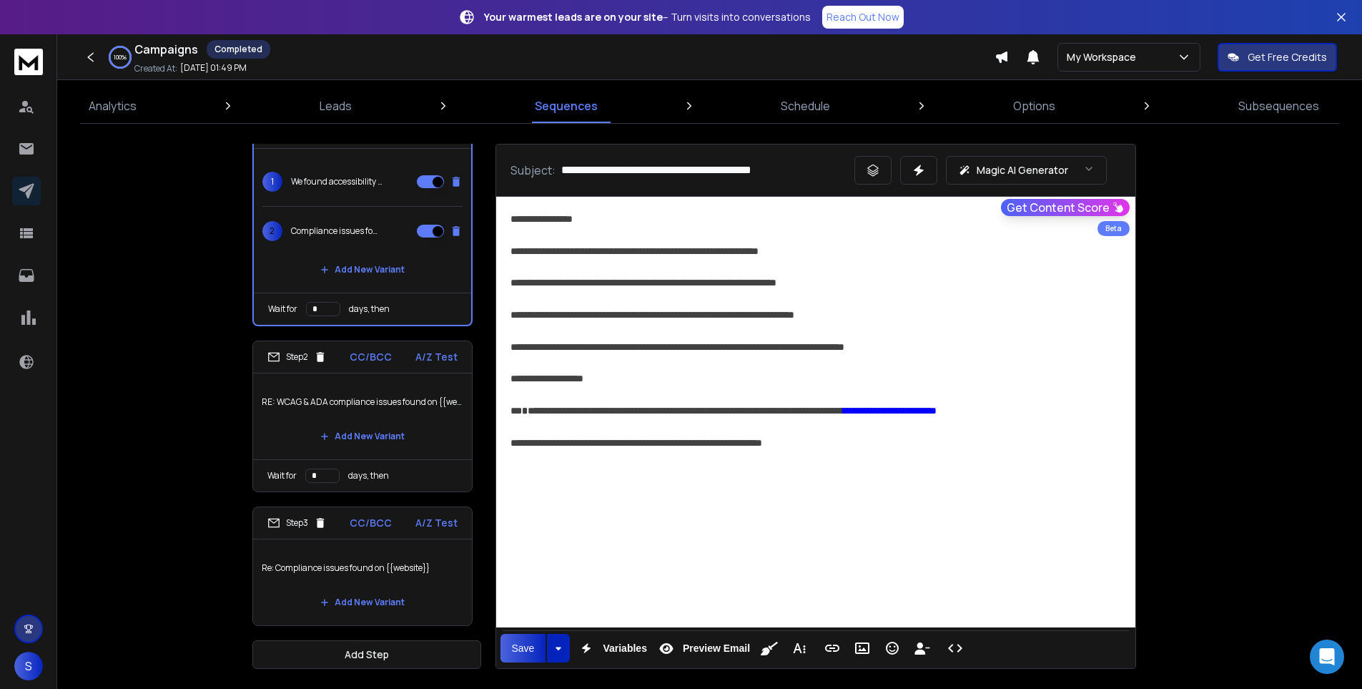
click at [340, 232] on p "Compliance issues found on {{website}}" at bounding box center [337, 230] width 92 height 11
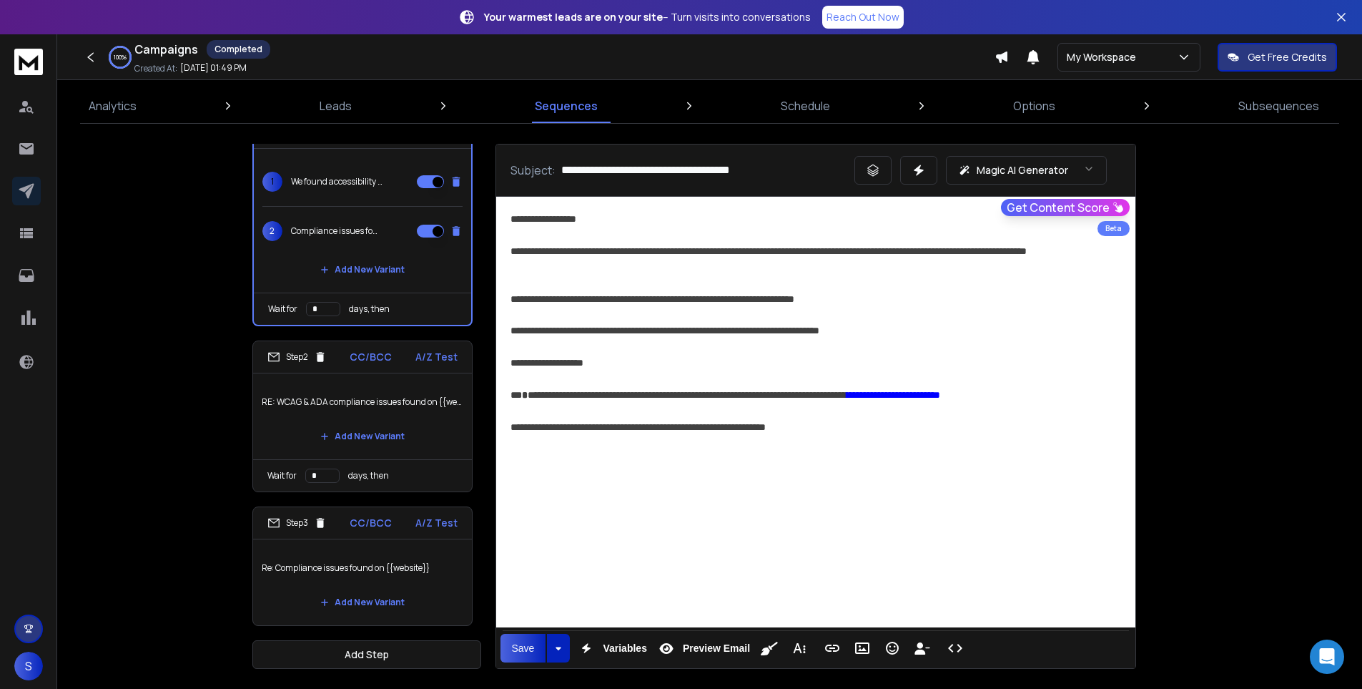
click at [340, 192] on div "1 We found accessibility errors on {{website}}" at bounding box center [362, 181] width 200 height 49
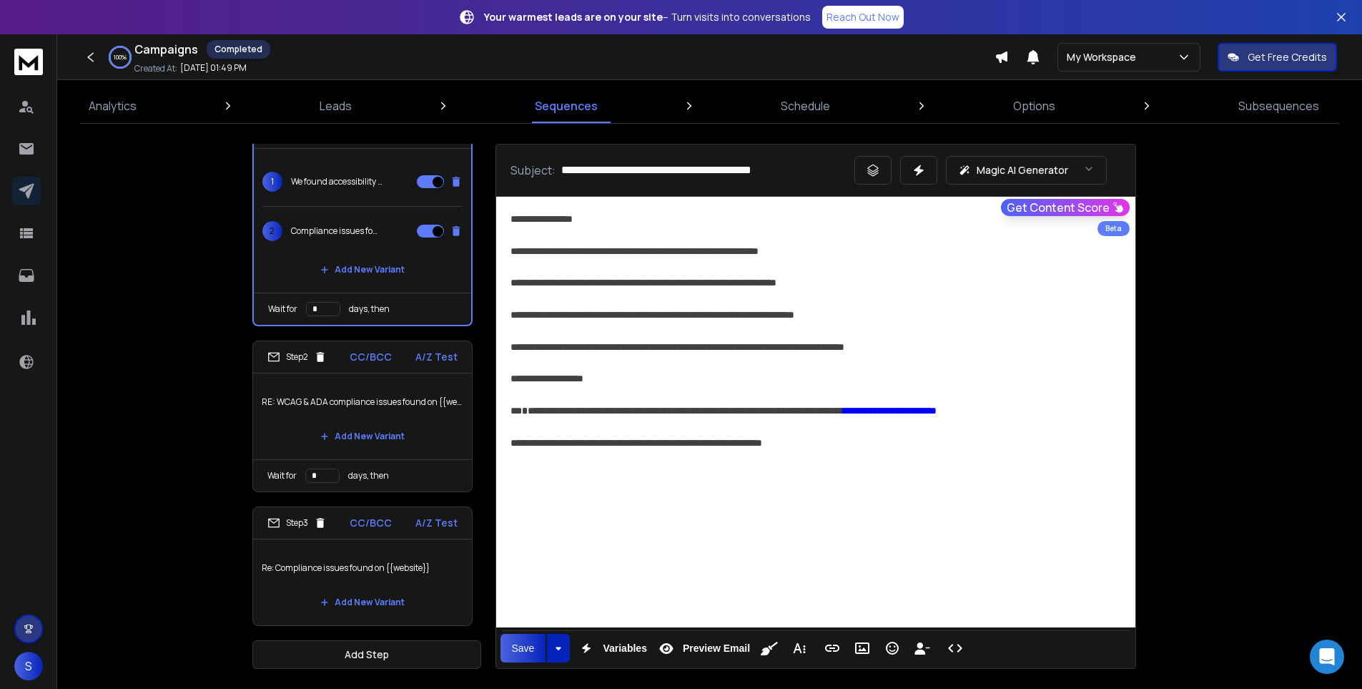
click at [341, 227] on p "Compliance issues found on {{website}}" at bounding box center [337, 230] width 92 height 11
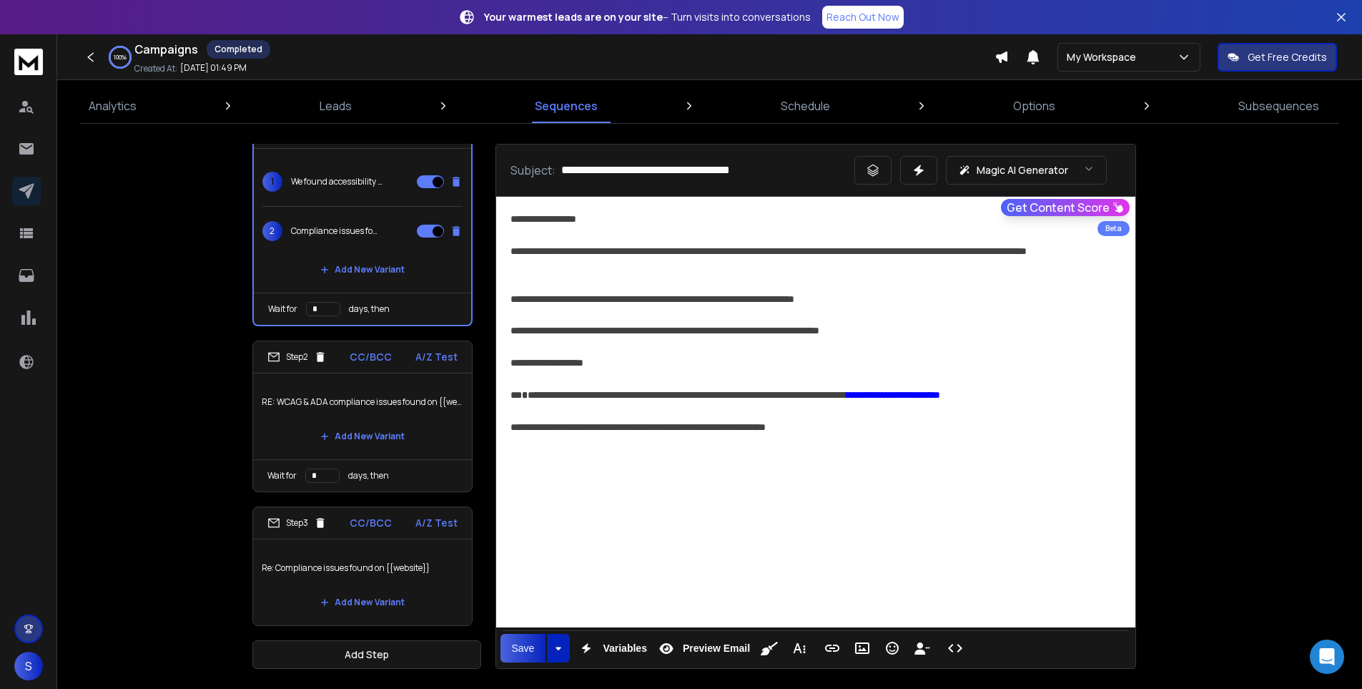
click at [333, 184] on p "We found accessibility errors on {{website}}" at bounding box center [337, 181] width 92 height 11
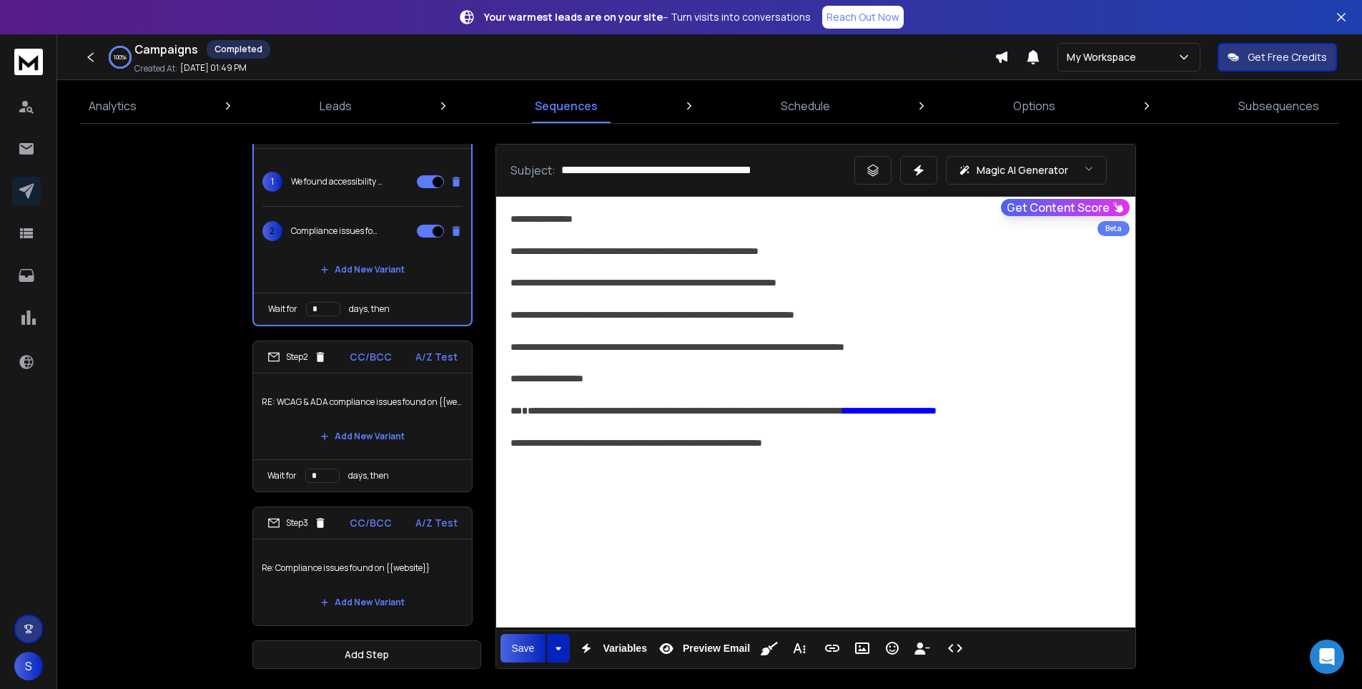
click at [340, 244] on div "2 Compliance issues found on {{website}}" at bounding box center [362, 231] width 200 height 49
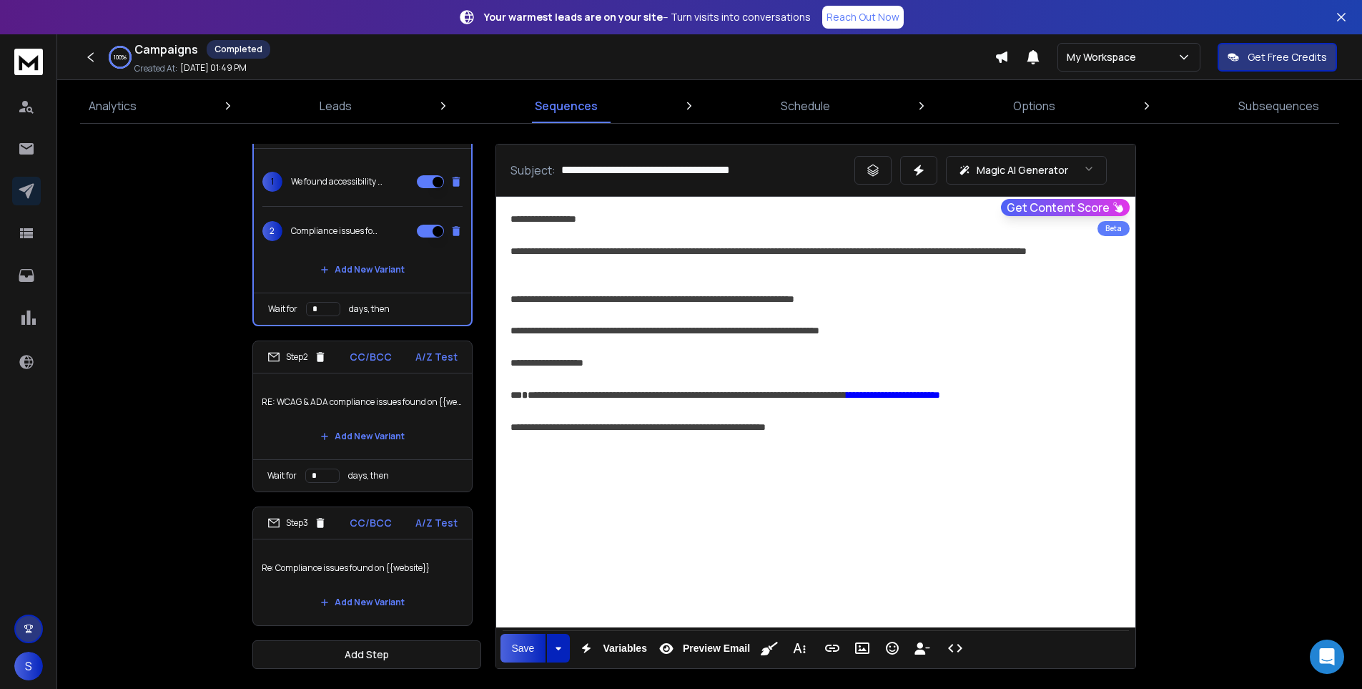
click at [336, 190] on div "1 We found accessibility errors on {{website}}" at bounding box center [322, 182] width 120 height 20
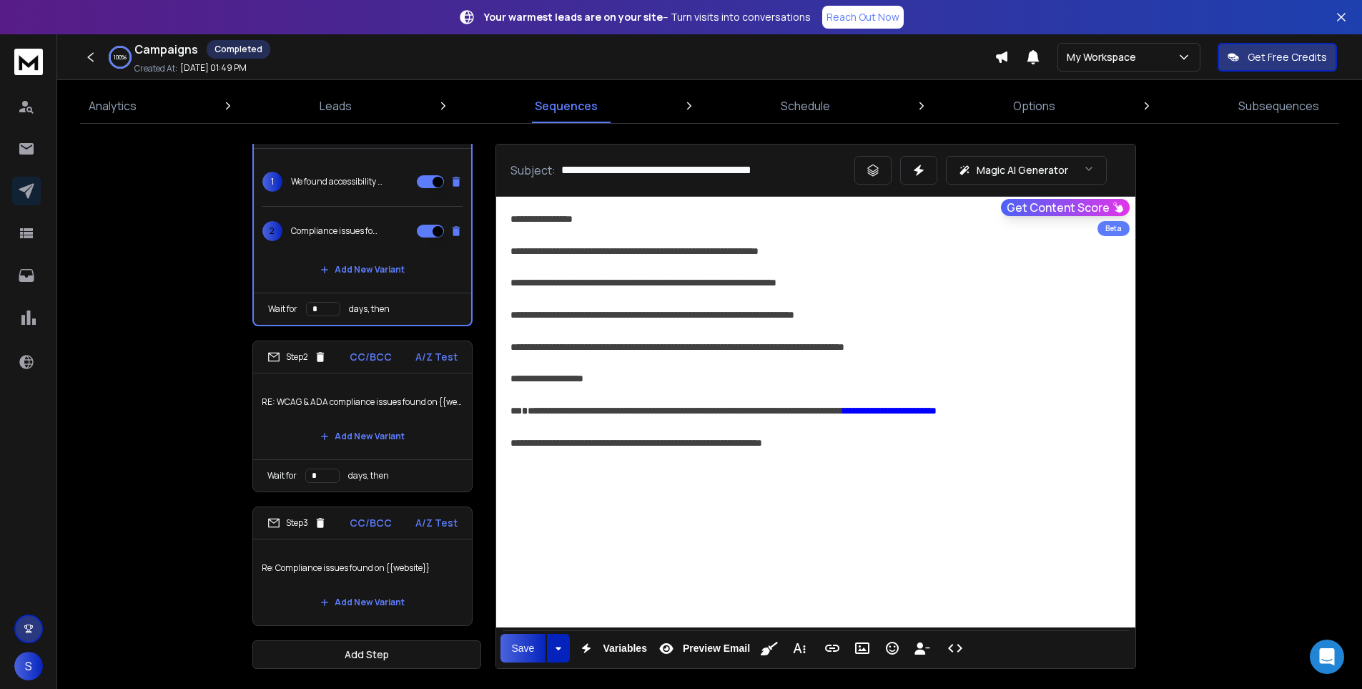
click at [347, 234] on p "Compliance issues found on {{website}}" at bounding box center [337, 230] width 92 height 11
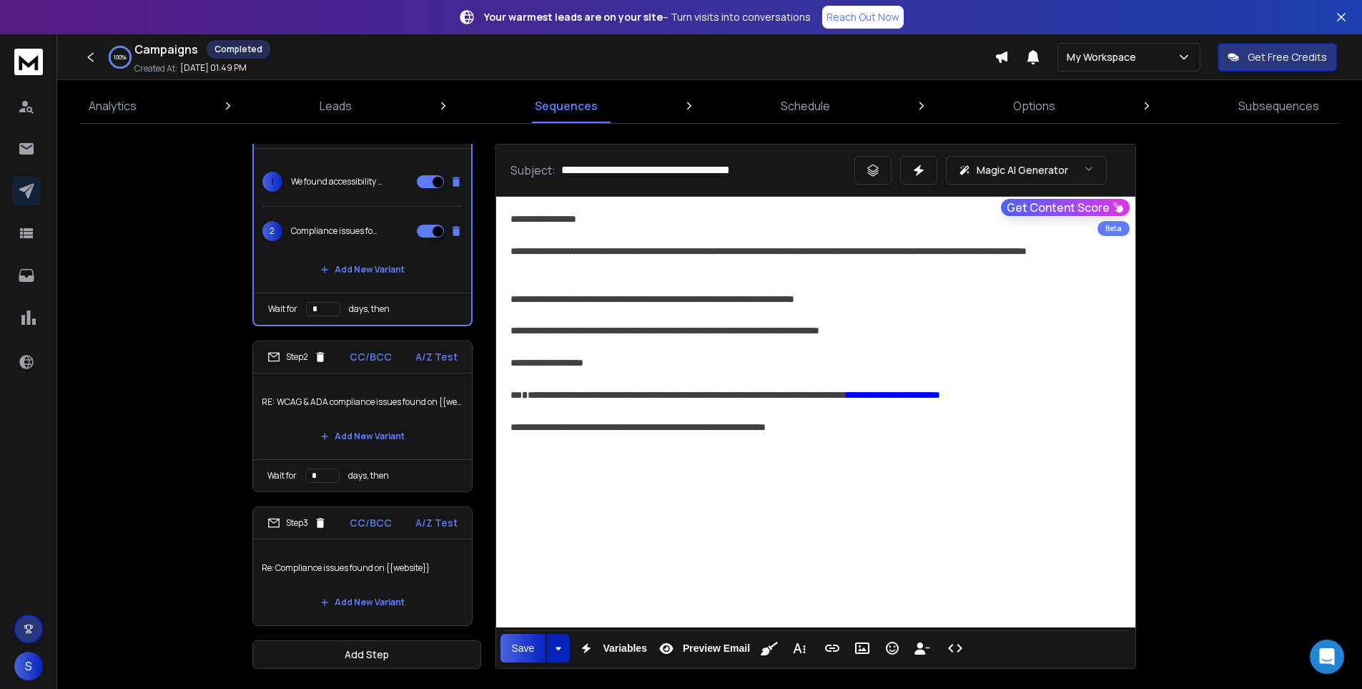
click at [343, 201] on div "1 We found accessibility errors on {{website}}" at bounding box center [362, 181] width 200 height 49
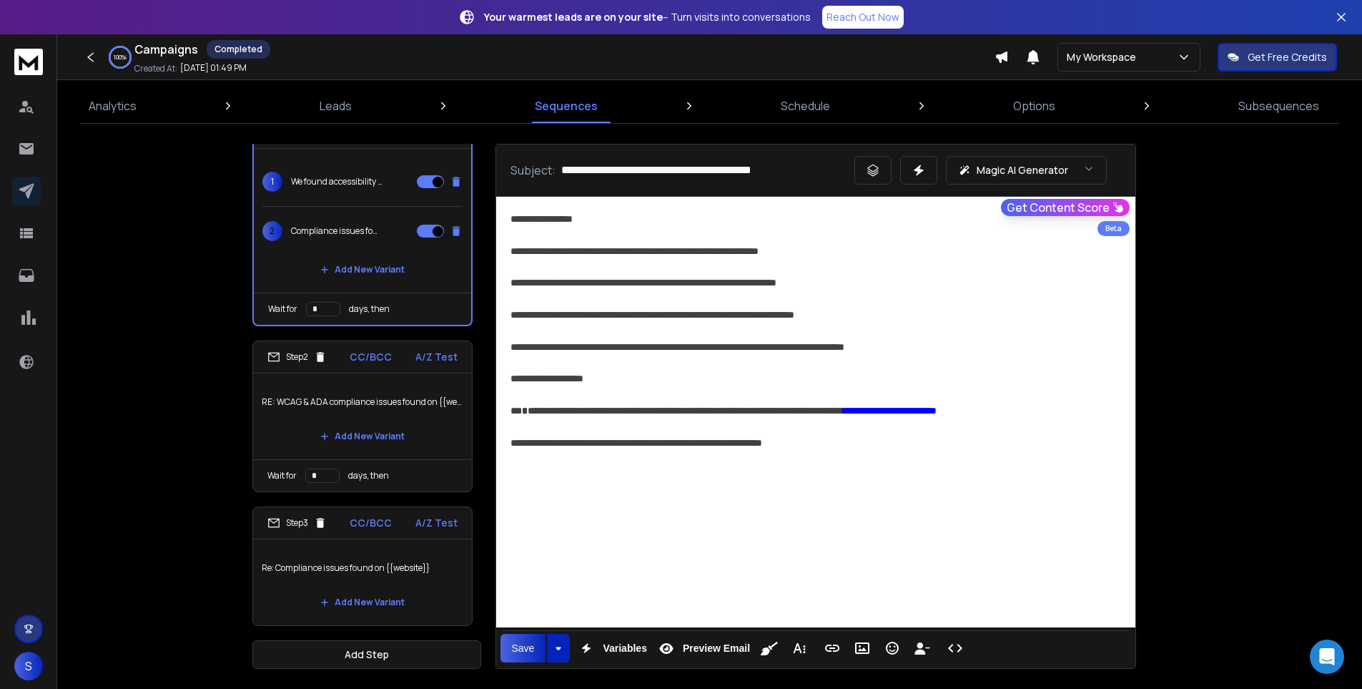
click at [350, 232] on p "Compliance issues found on {{website}}" at bounding box center [337, 230] width 92 height 11
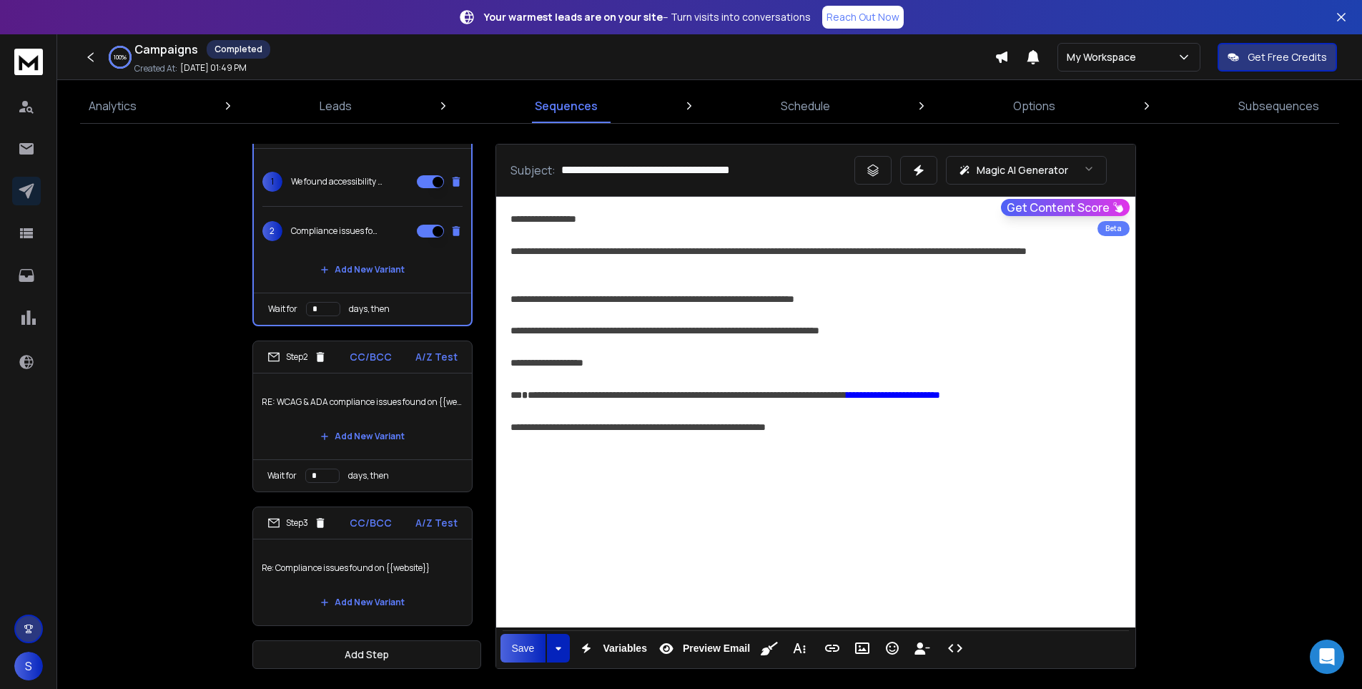
click at [356, 405] on ul "Step 1 CC/BCC A/Z Test 1 We found accessibility errors on {{website}} 2 Complia…" at bounding box center [362, 370] width 220 height 511
click at [356, 410] on p "RE: WCAG & ADA compliance issues found on {{website}}" at bounding box center [363, 402] width 202 height 40
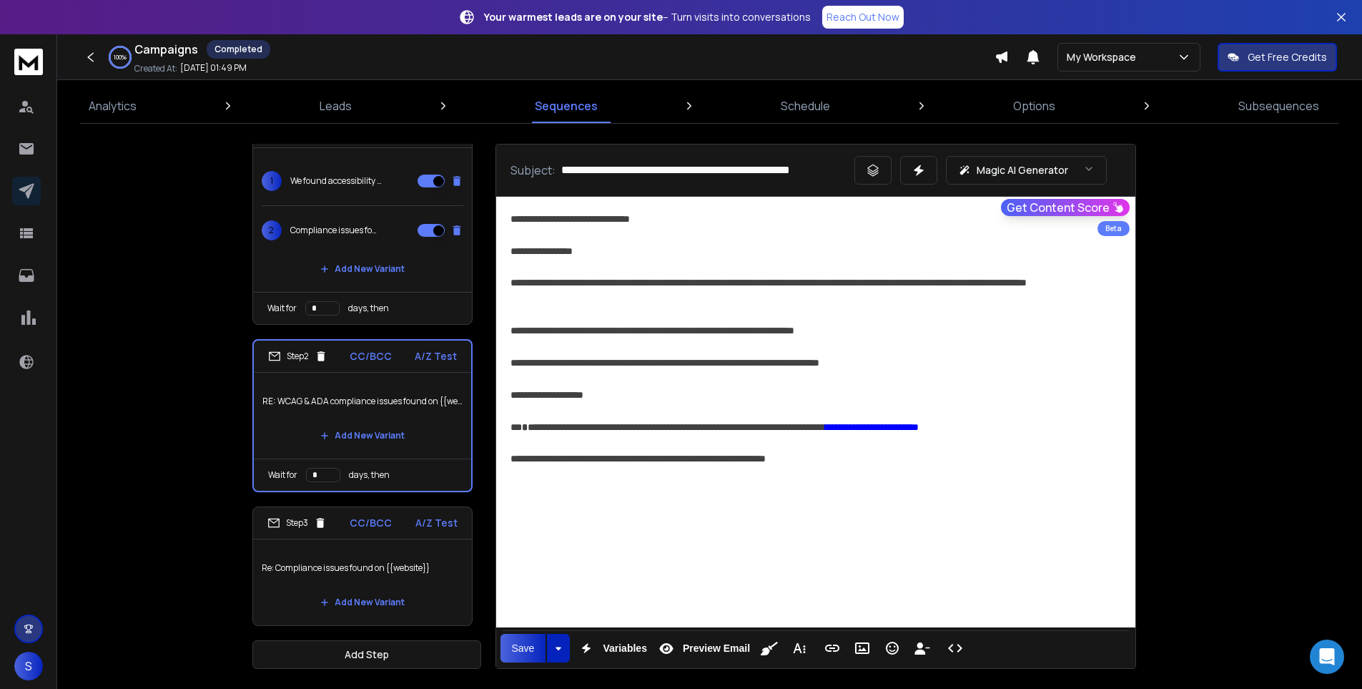
click at [364, 568] on p "Re: Compliance issues found on {{website}}" at bounding box center [363, 568] width 202 height 40
type input "**********"
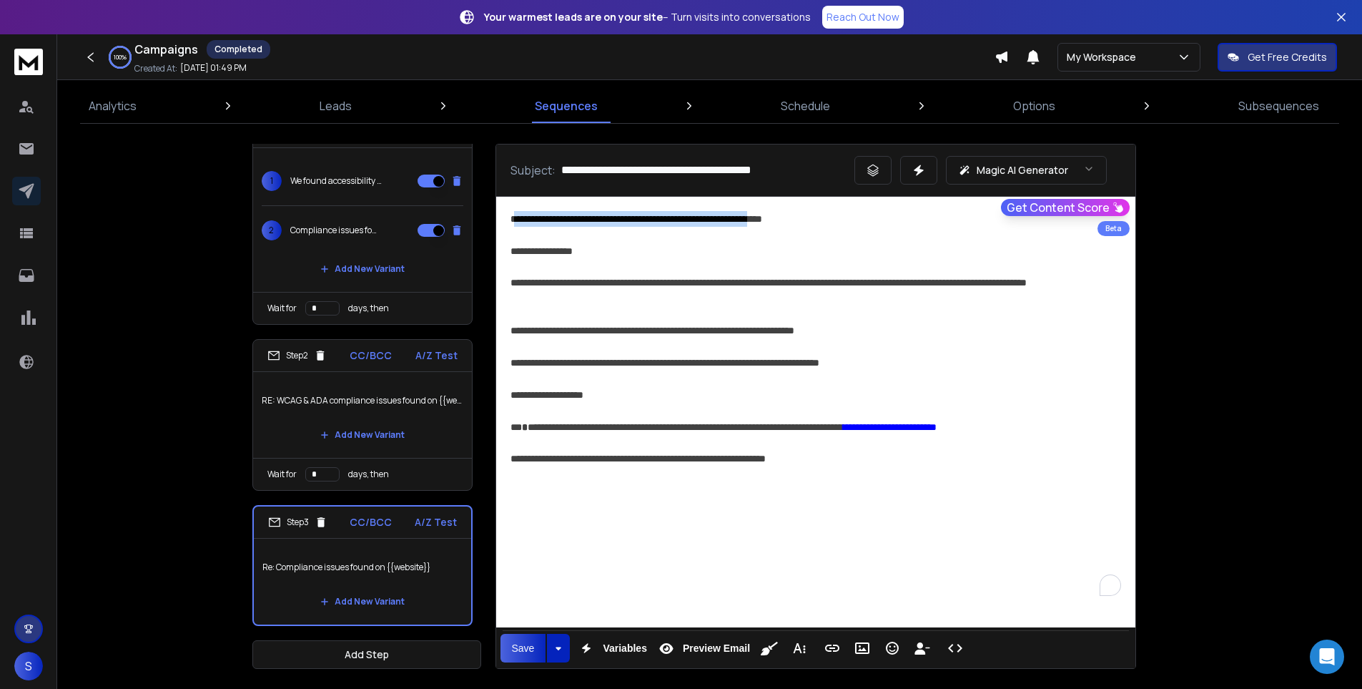
drag, startPoint x: 548, startPoint y: 228, endPoint x: 810, endPoint y: 220, distance: 261.9
click at [810, 220] on div "**********" at bounding box center [816, 219] width 611 height 16
click at [38, 319] on icon at bounding box center [28, 317] width 21 height 21
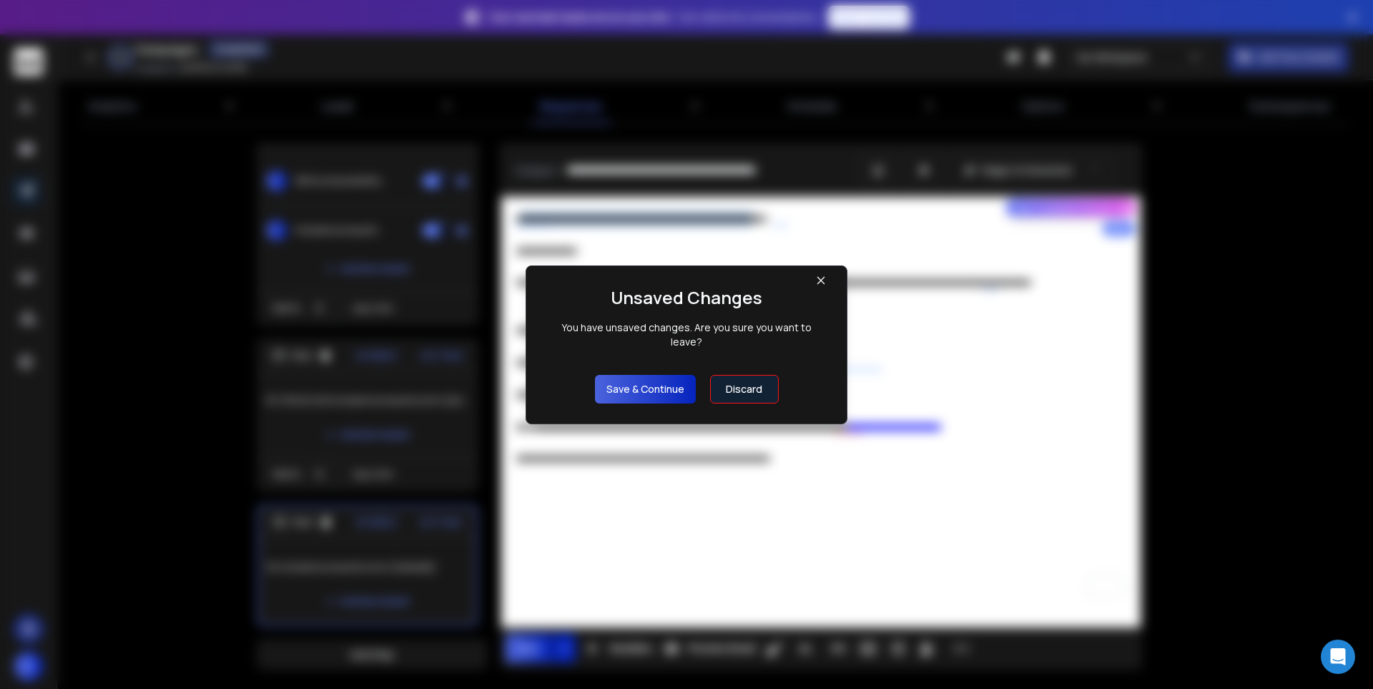
click at [614, 380] on button "Save & Continue" at bounding box center [645, 389] width 101 height 29
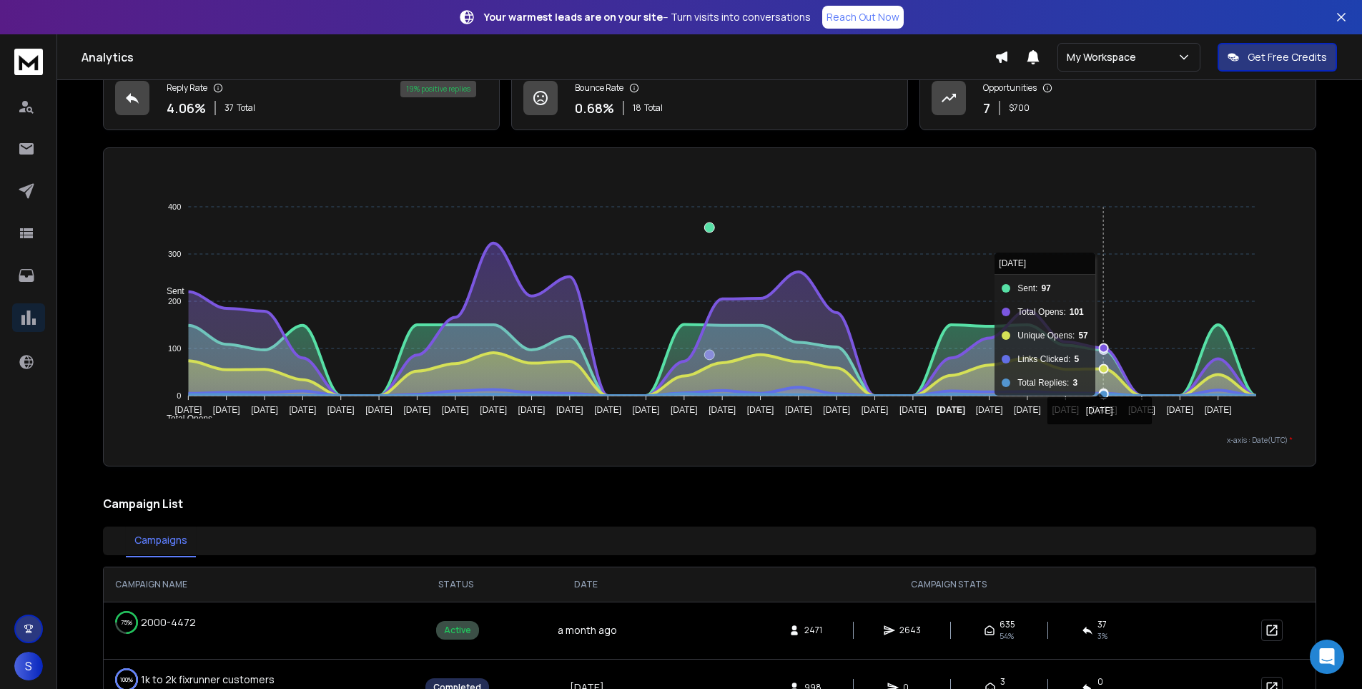
scroll to position [211, 0]
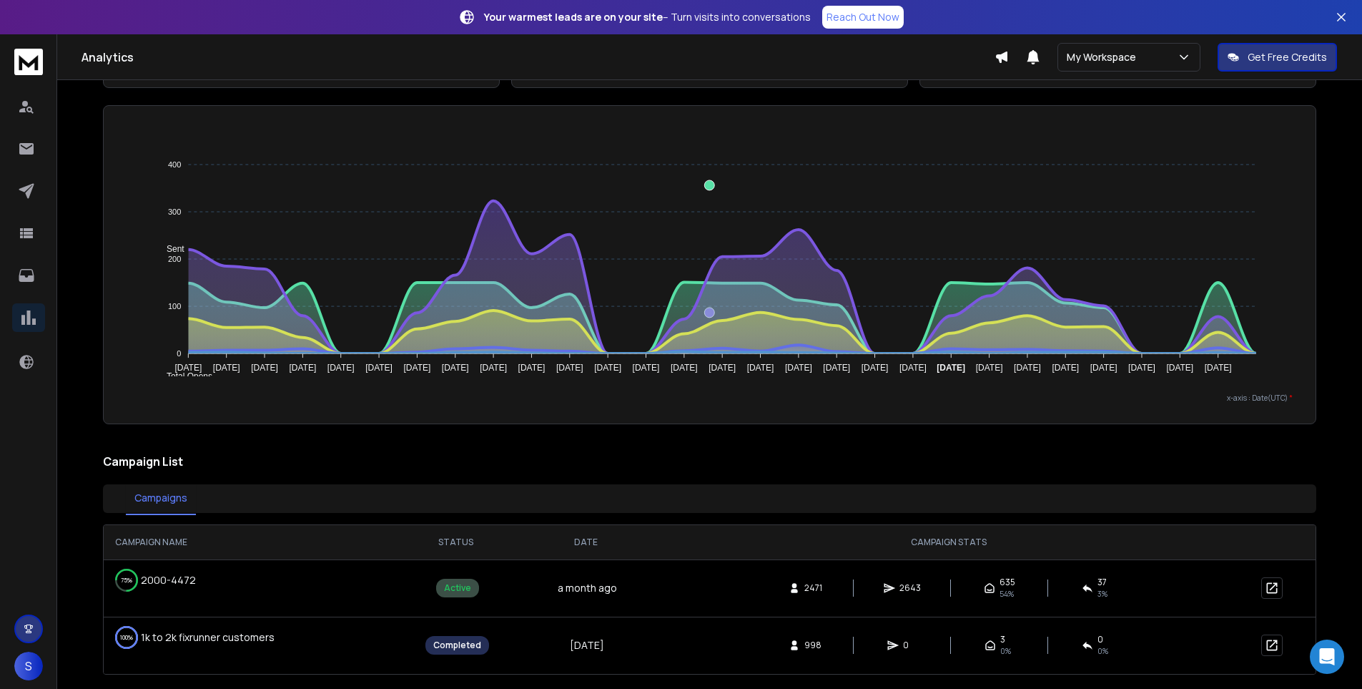
click at [1274, 587] on icon at bounding box center [1272, 588] width 14 height 14
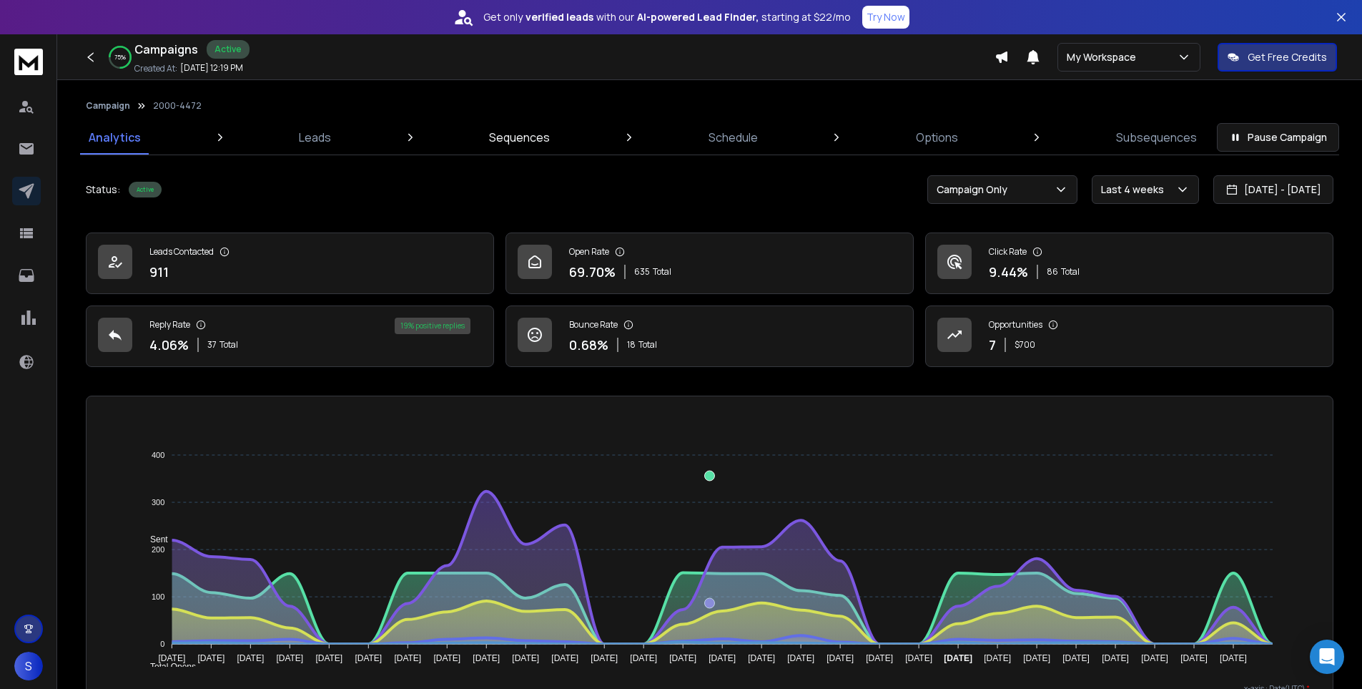
click at [533, 142] on p "Sequences" at bounding box center [519, 137] width 61 height 17
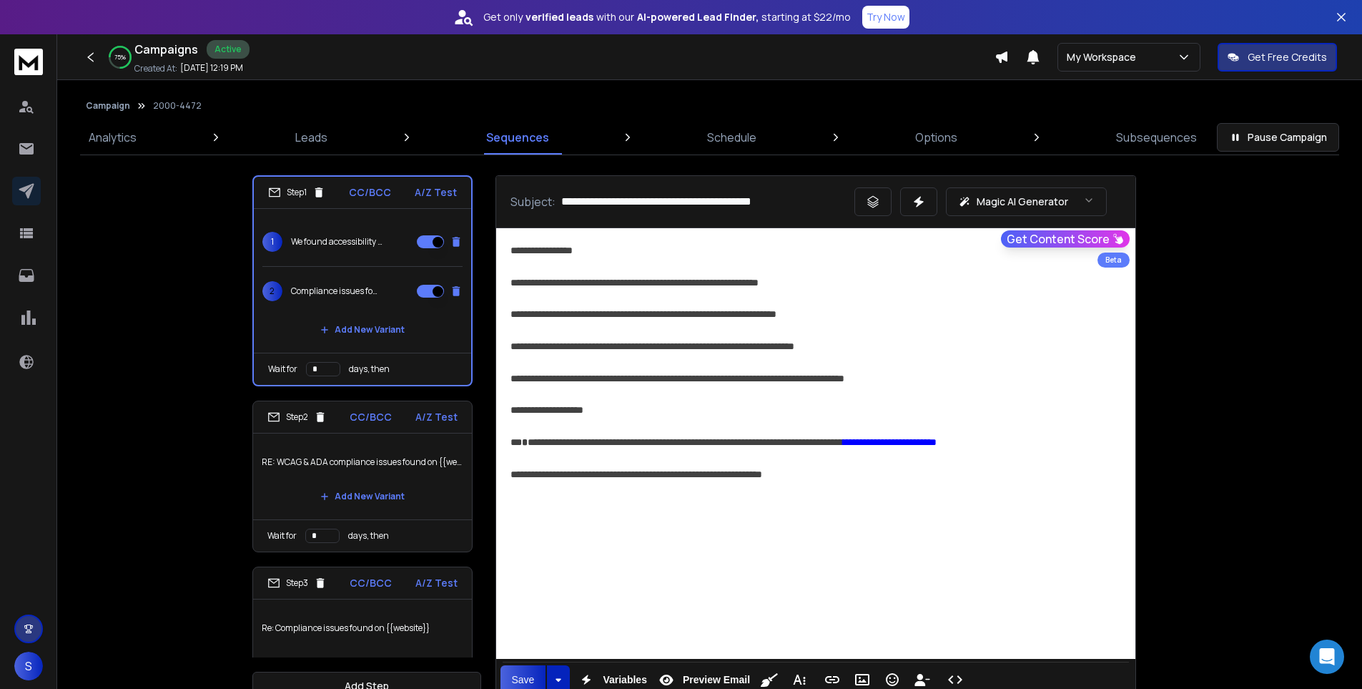
click at [339, 294] on p "Compliance issues found on {{website}}" at bounding box center [337, 290] width 92 height 11
type input "**********"
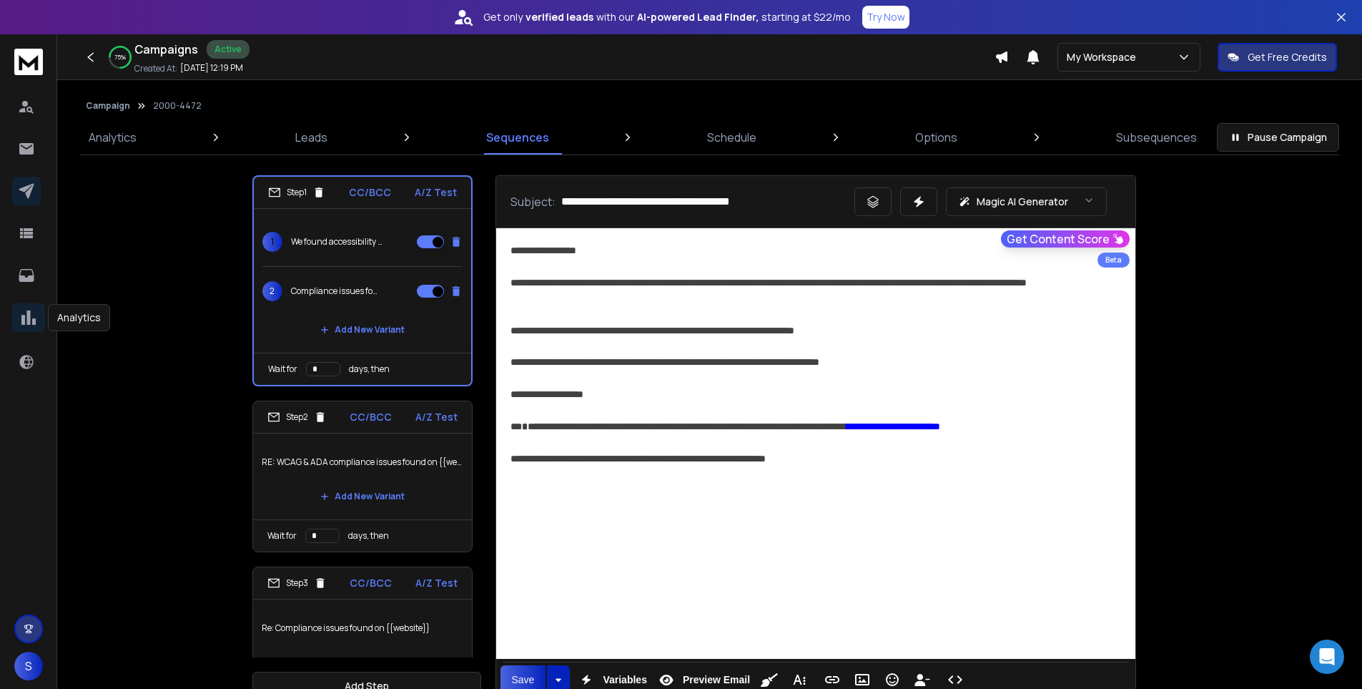
click at [19, 319] on icon at bounding box center [28, 317] width 21 height 21
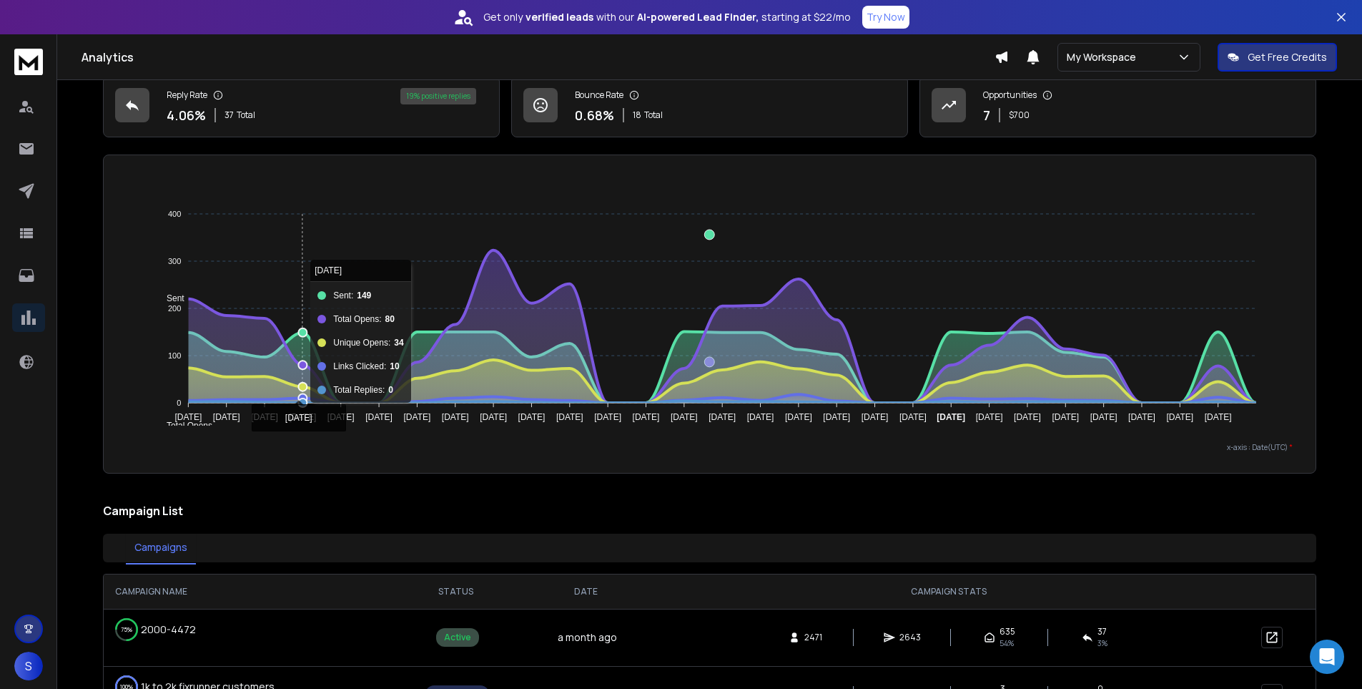
scroll to position [211, 0]
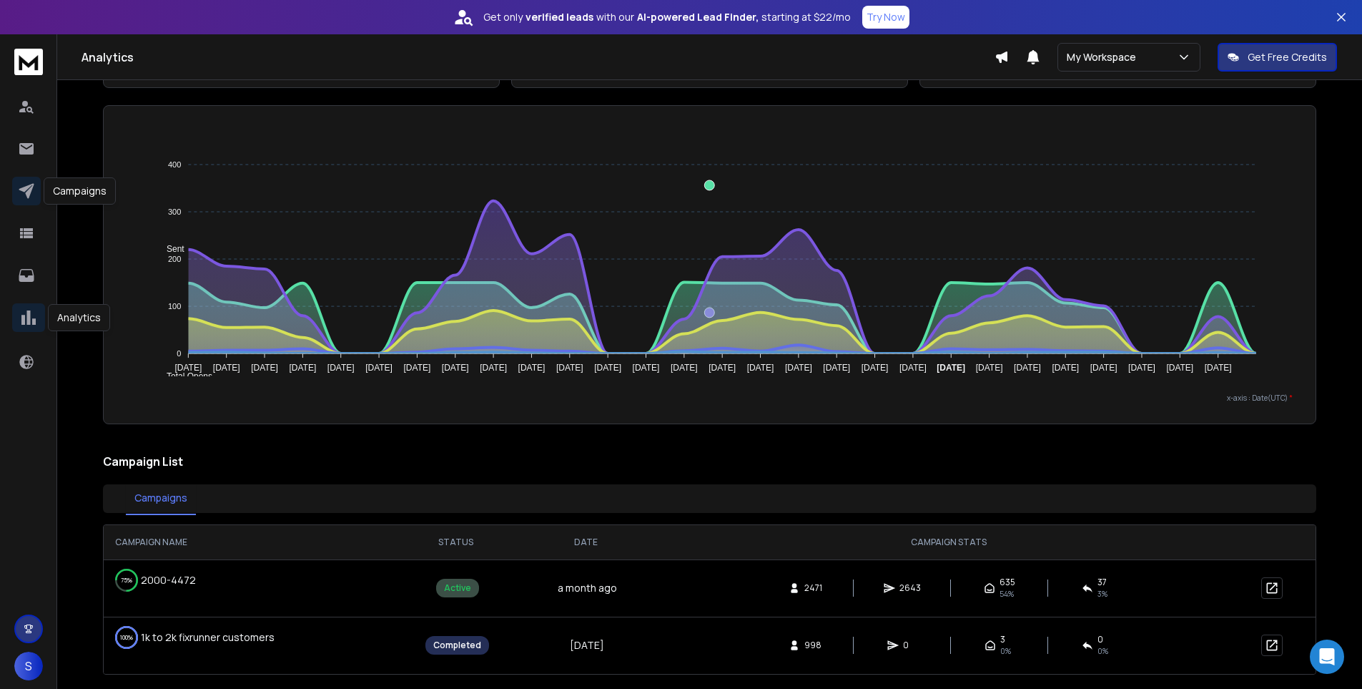
click at [31, 187] on icon at bounding box center [26, 190] width 15 height 15
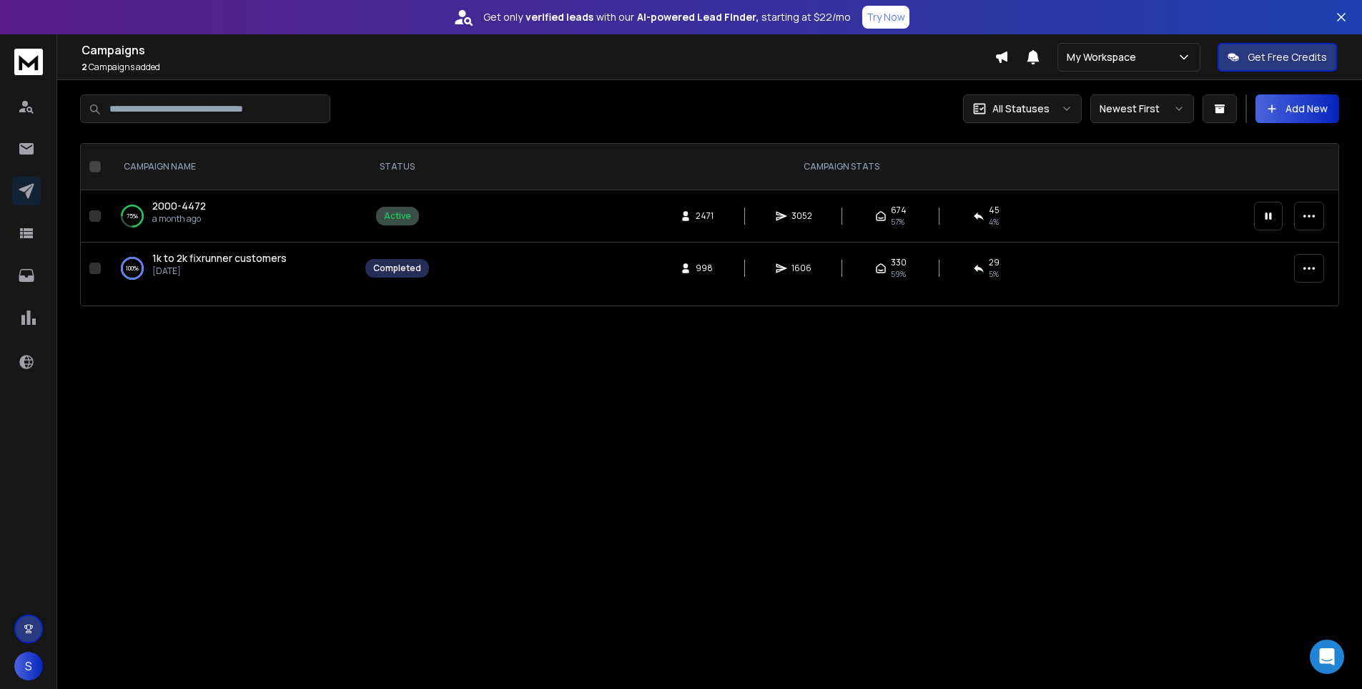
click at [1312, 215] on icon "button" at bounding box center [1309, 216] width 14 height 14
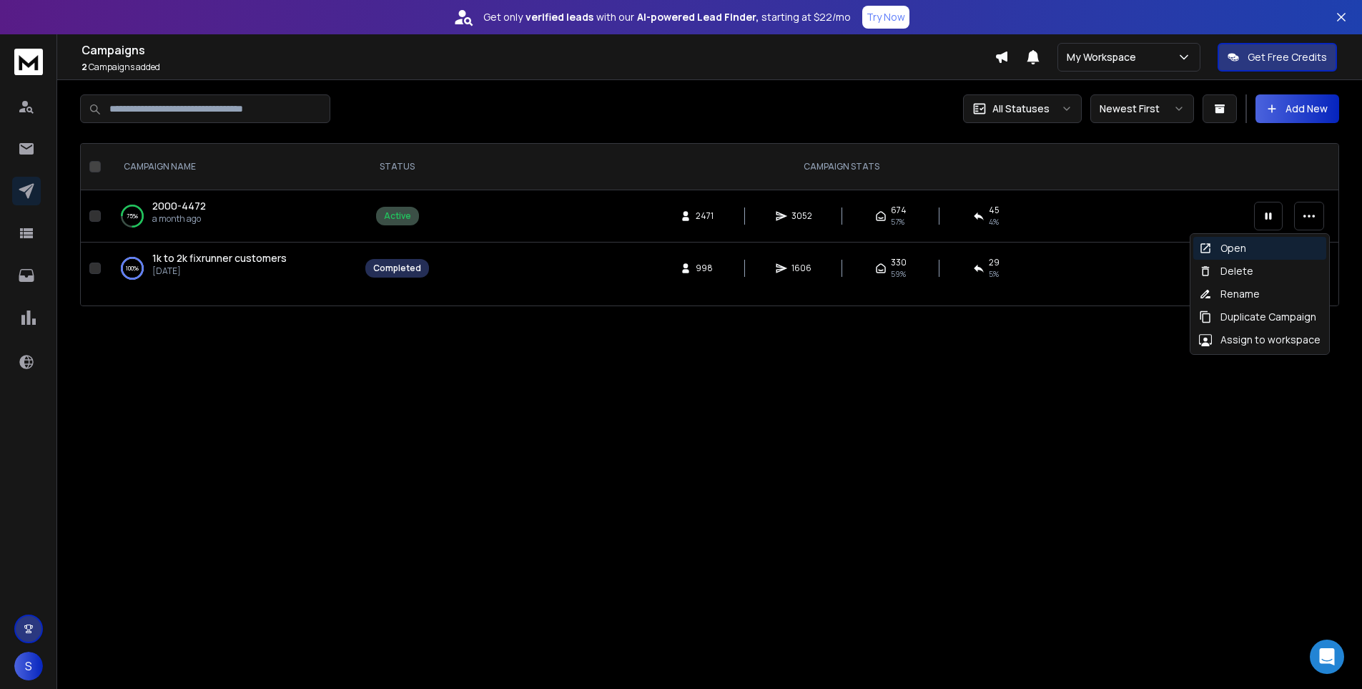
click at [180, 206] on span "2000-4472" at bounding box center [179, 206] width 54 height 14
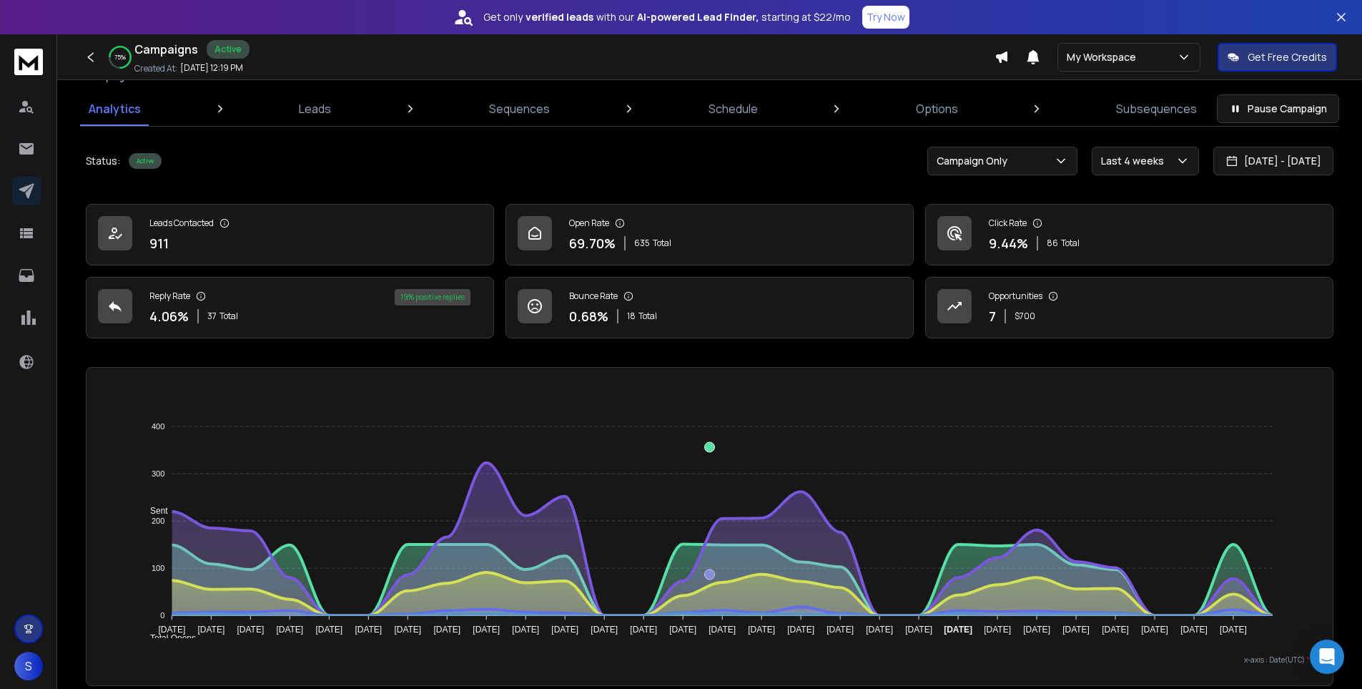
scroll to position [390, 0]
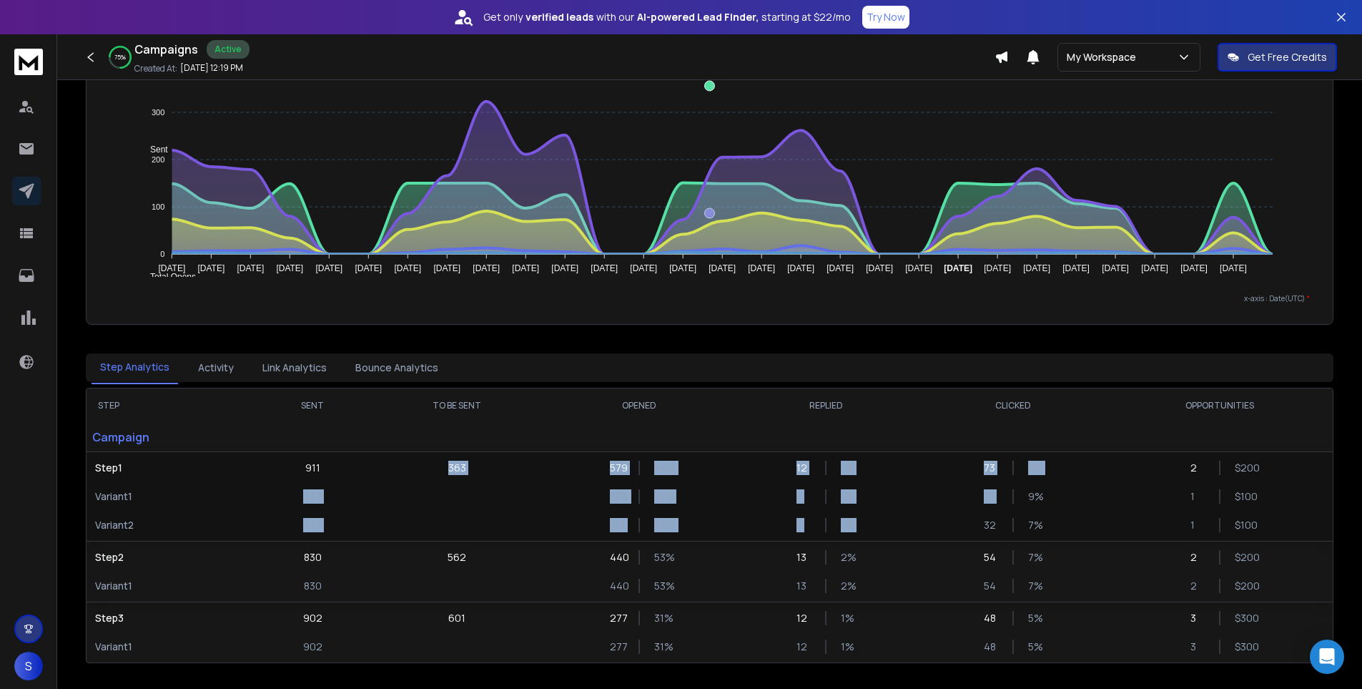
drag, startPoint x: 1033, startPoint y: 495, endPoint x: 277, endPoint y: 488, distance: 756.0
click at [277, 488] on tr "Step 1 Variant 1 Variant 2 911 439 472 363 579 64 % 266 61 % 313 66 % 12 1 % 5 …" at bounding box center [710, 496] width 1247 height 89
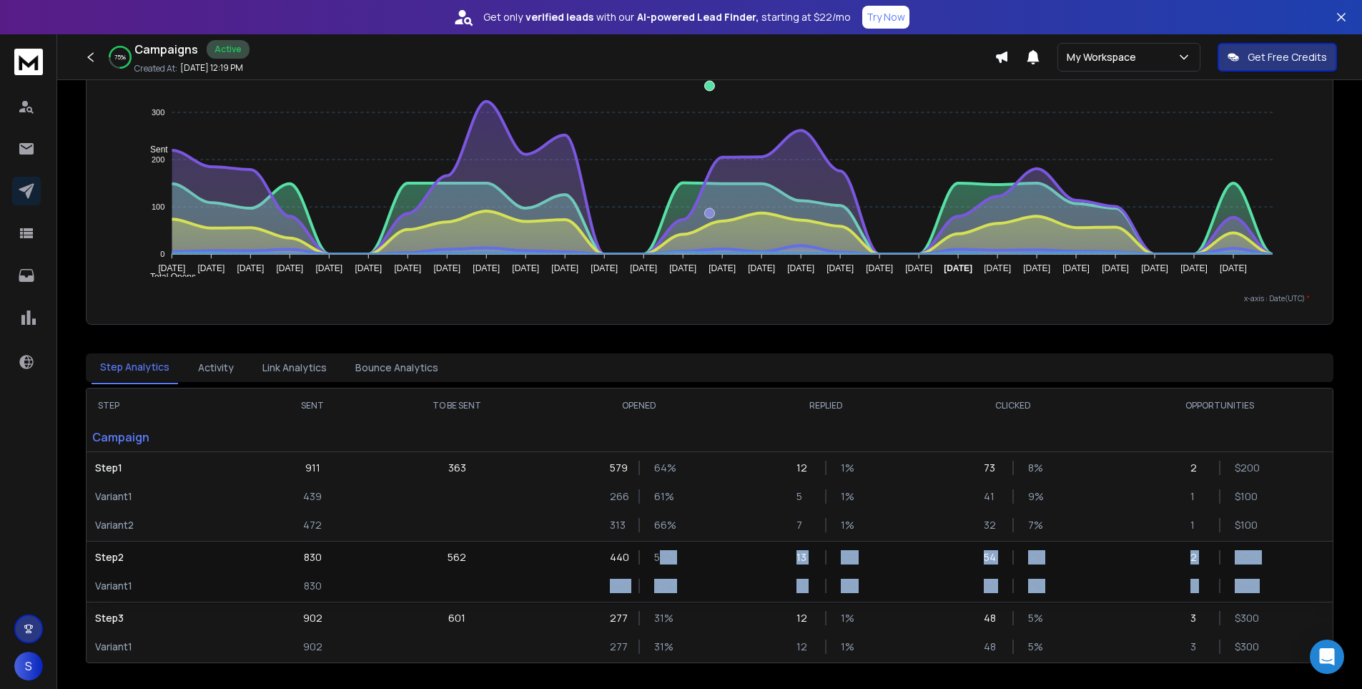
drag, startPoint x: 657, startPoint y: 556, endPoint x: 662, endPoint y: 598, distance: 42.5
click at [1122, 584] on tr "Step 2 Variant 1 830 830 562 440 53 % 440 53 % 13 2 % 13 2 % 54 7 % 54 7 % 2 $ …" at bounding box center [710, 571] width 1247 height 61
click at [167, 575] on div "Step 2 Variant 1" at bounding box center [171, 571] width 152 height 43
click at [1339, 16] on icon at bounding box center [1341, 17] width 9 height 9
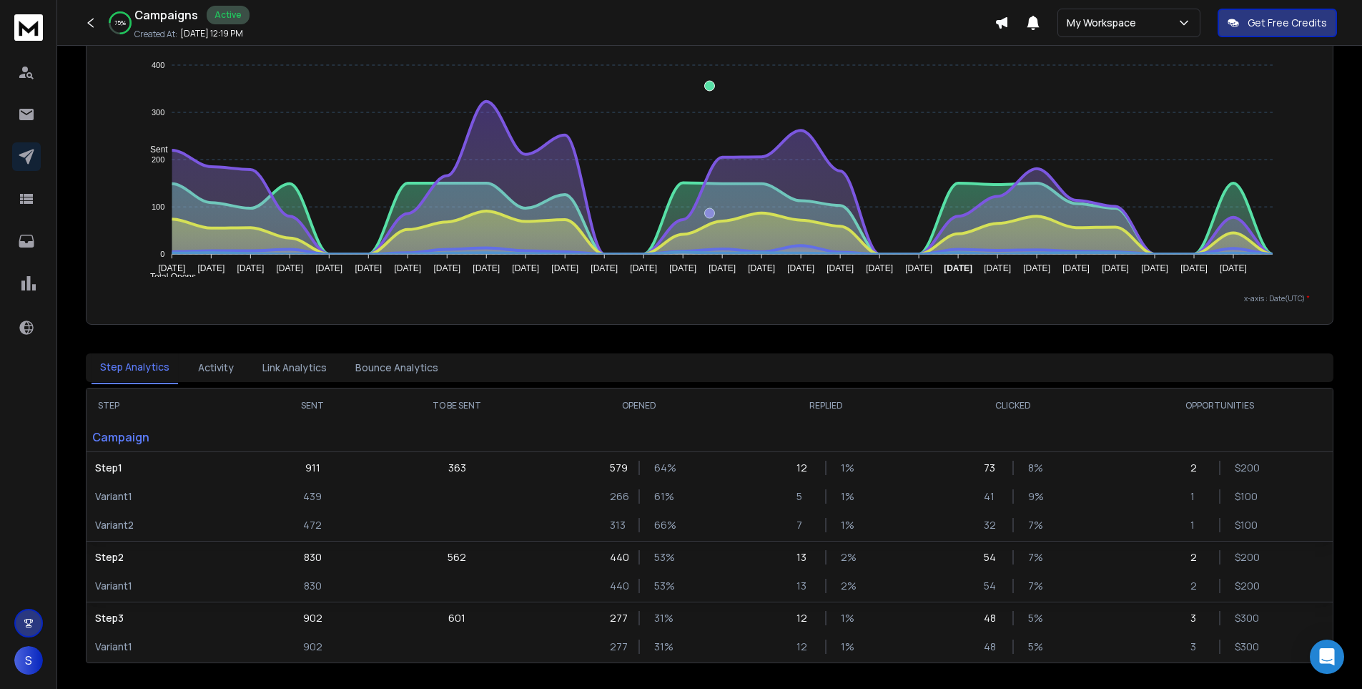
scroll to position [355, 0]
click at [87, 24] on icon at bounding box center [90, 22] width 13 height 13
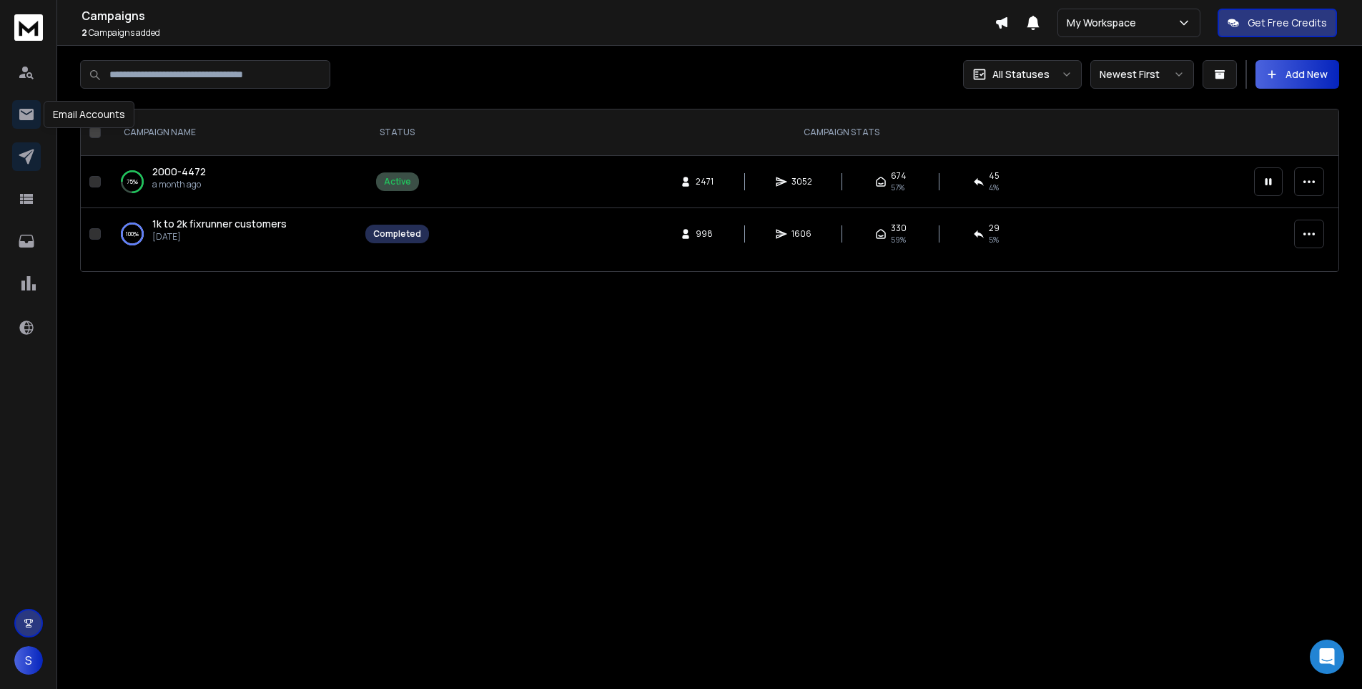
click at [25, 120] on icon at bounding box center [26, 114] width 17 height 17
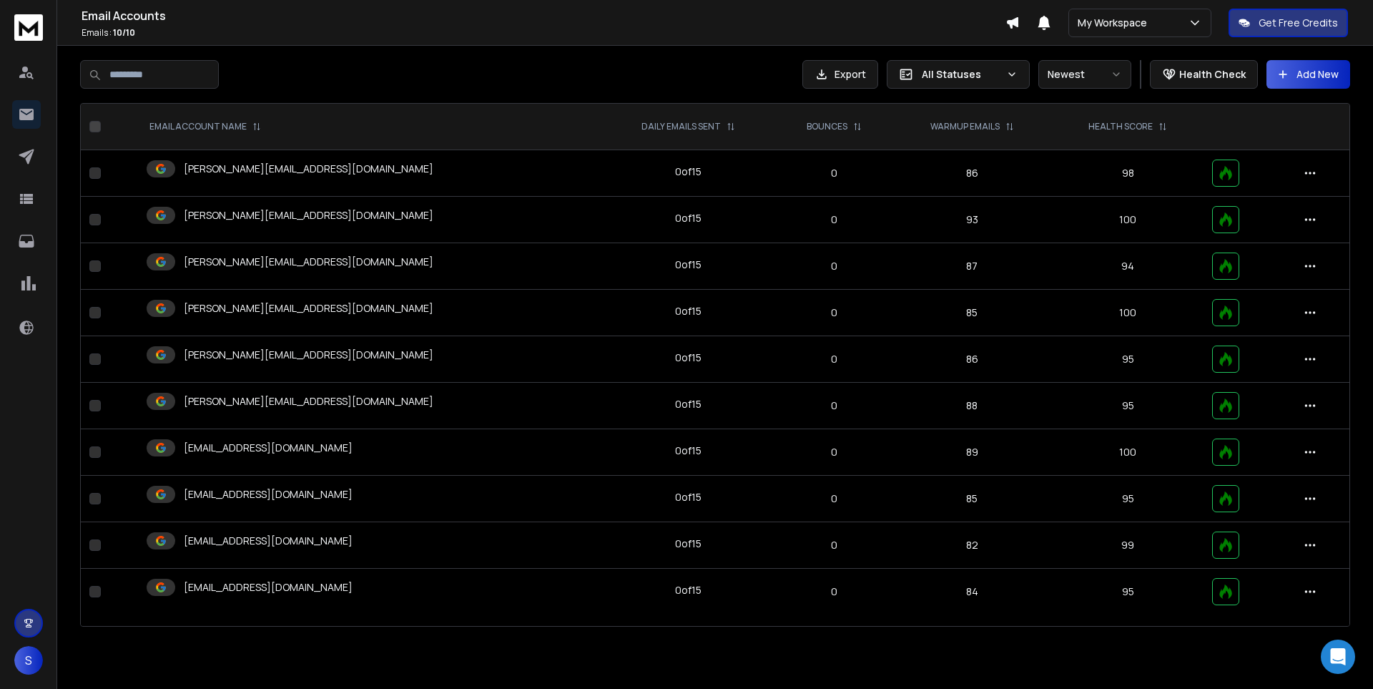
click at [506, 46] on div "Export All Statuses Newest Health Check Add New EMAIL ACCOUNT NAME DAILY EMAILS…" at bounding box center [715, 343] width 1316 height 595
